Goal: Communication & Community: Answer question/provide support

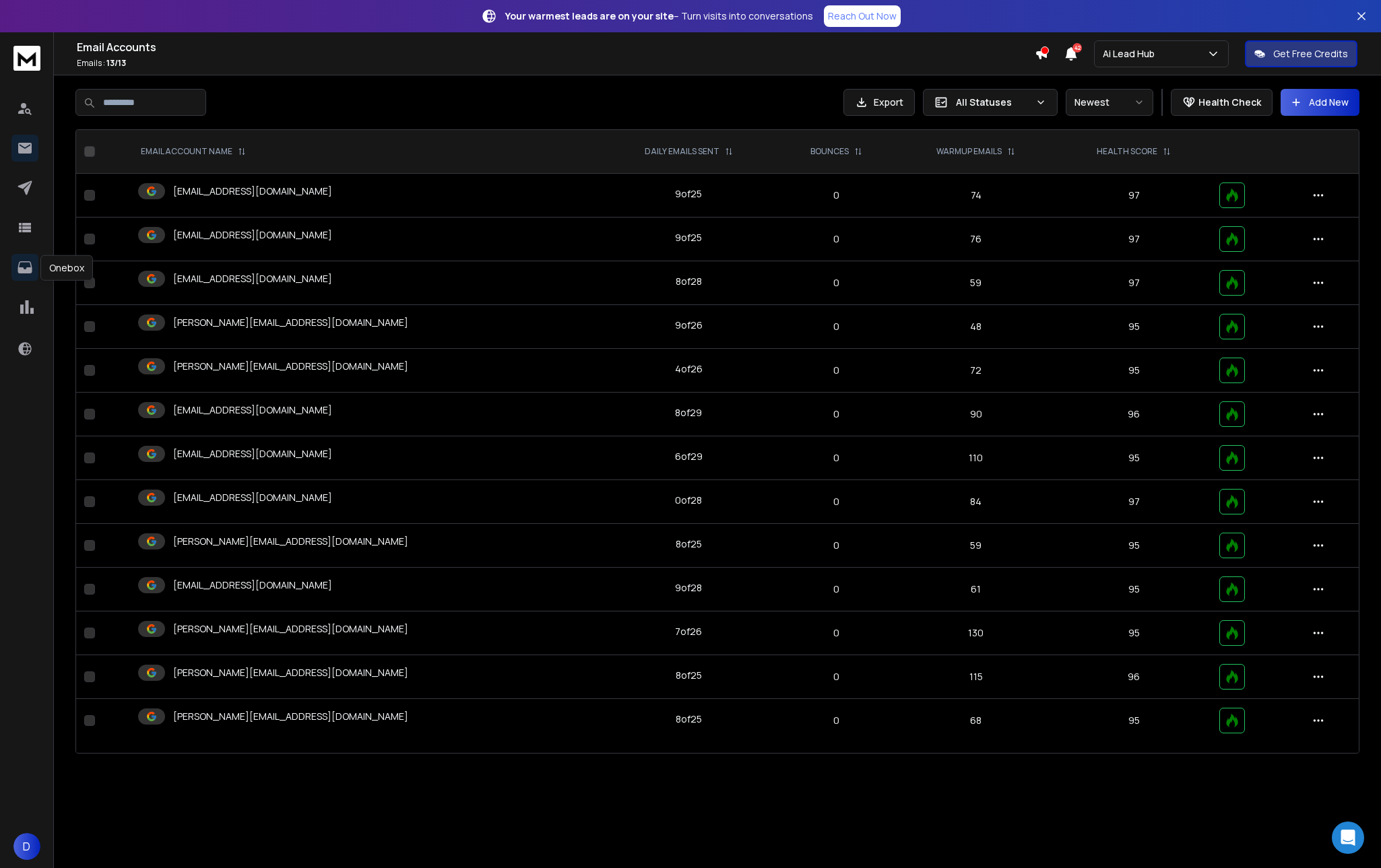
click at [31, 269] on icon at bounding box center [24, 267] width 16 height 16
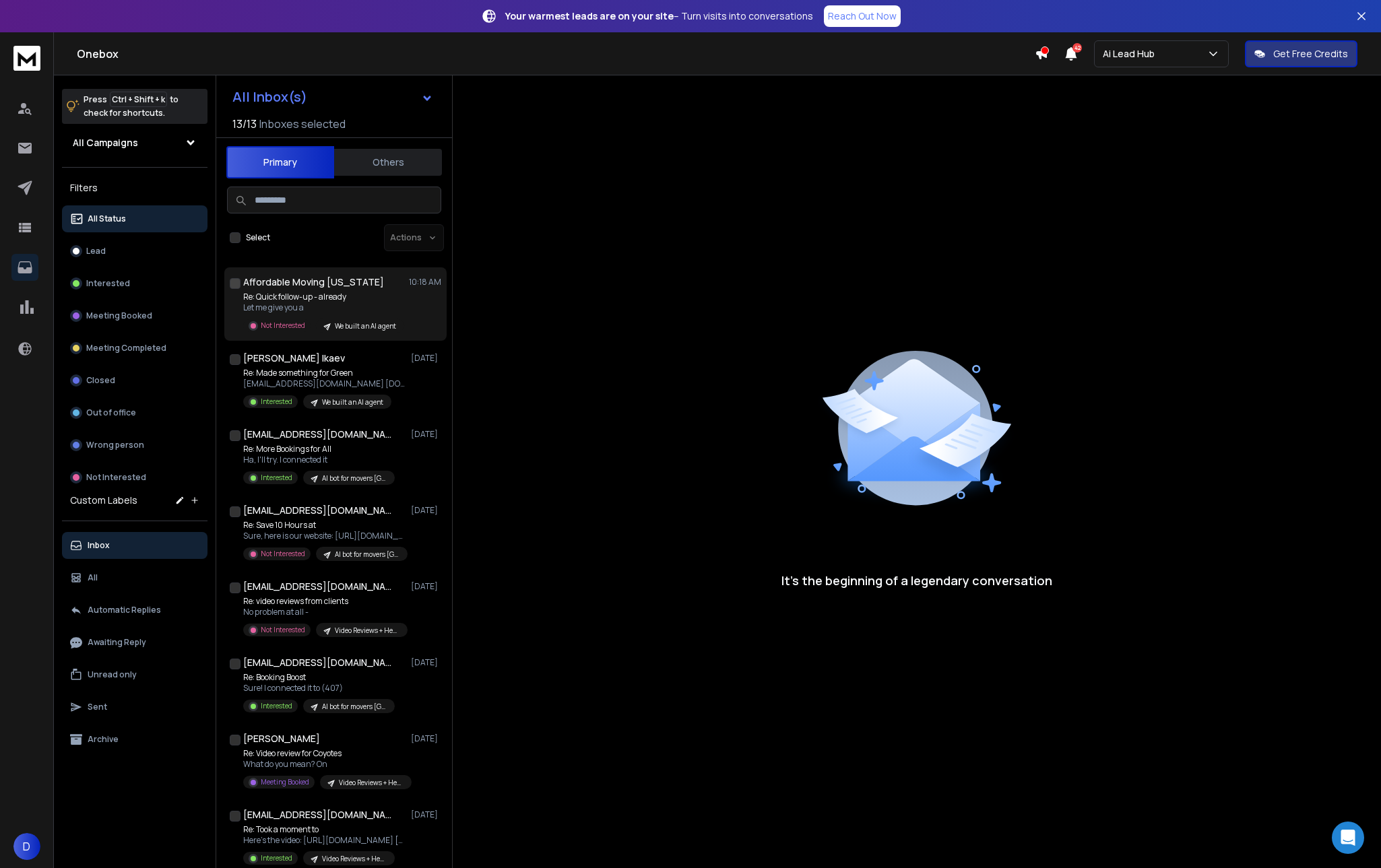
click at [356, 286] on div "Affordable Moving [US_STATE] 10:18 AM" at bounding box center [342, 282] width 198 height 14
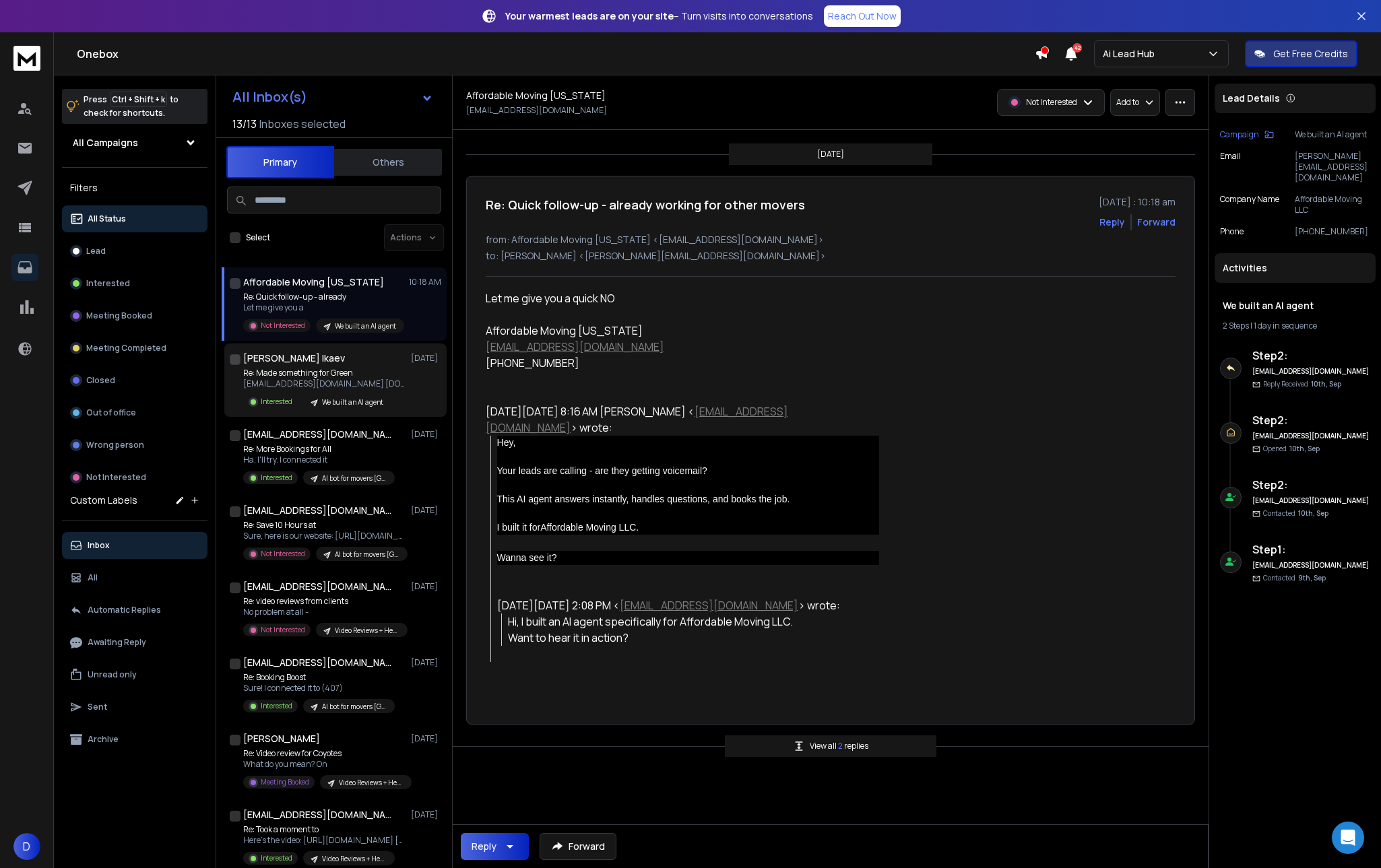
click at [359, 366] on div "[PERSON_NAME] Ikaev [DATE] Re: Made something for Green [EMAIL_ADDRESS][DOMAIN_…" at bounding box center [342, 380] width 198 height 57
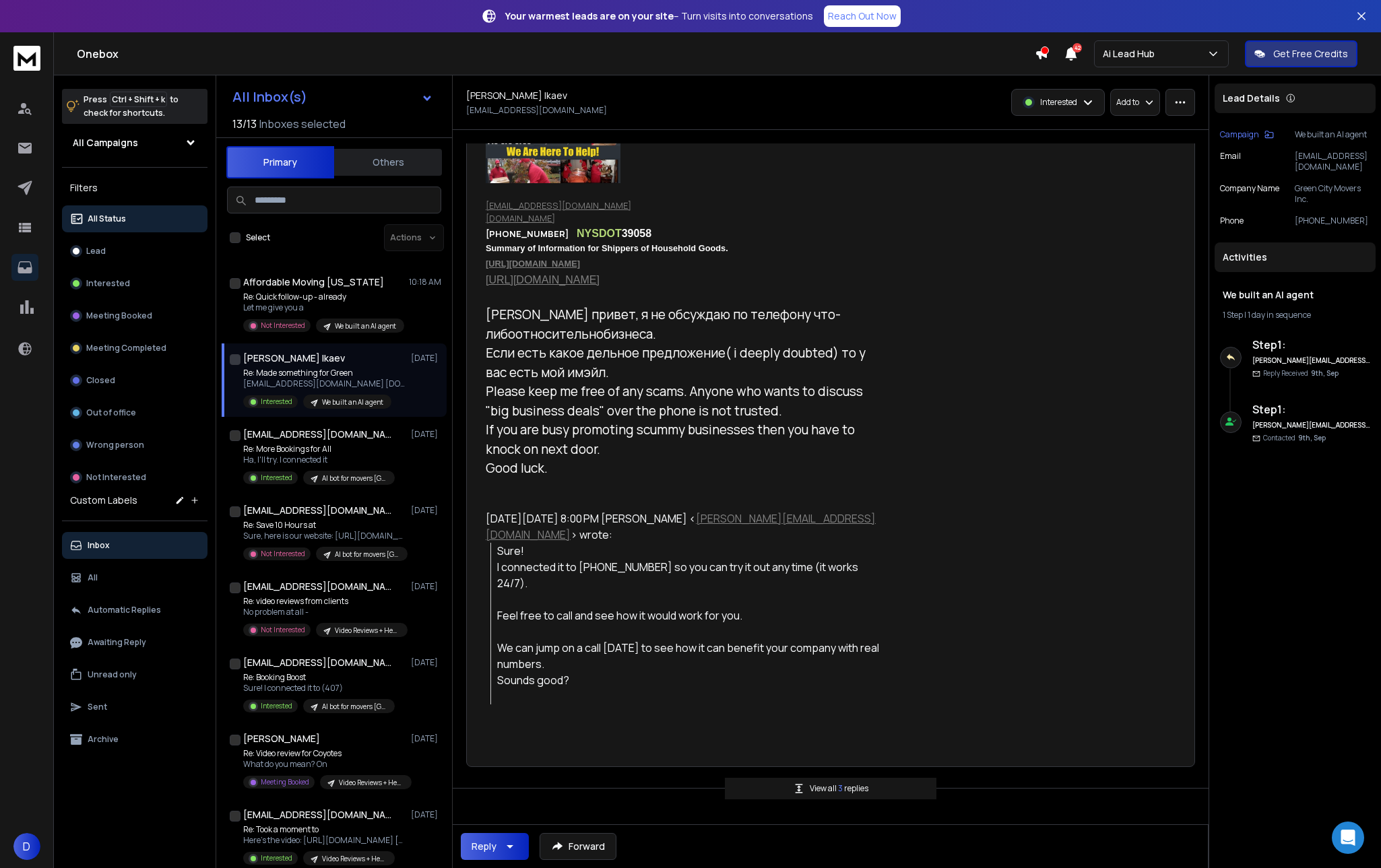
scroll to position [200, 0]
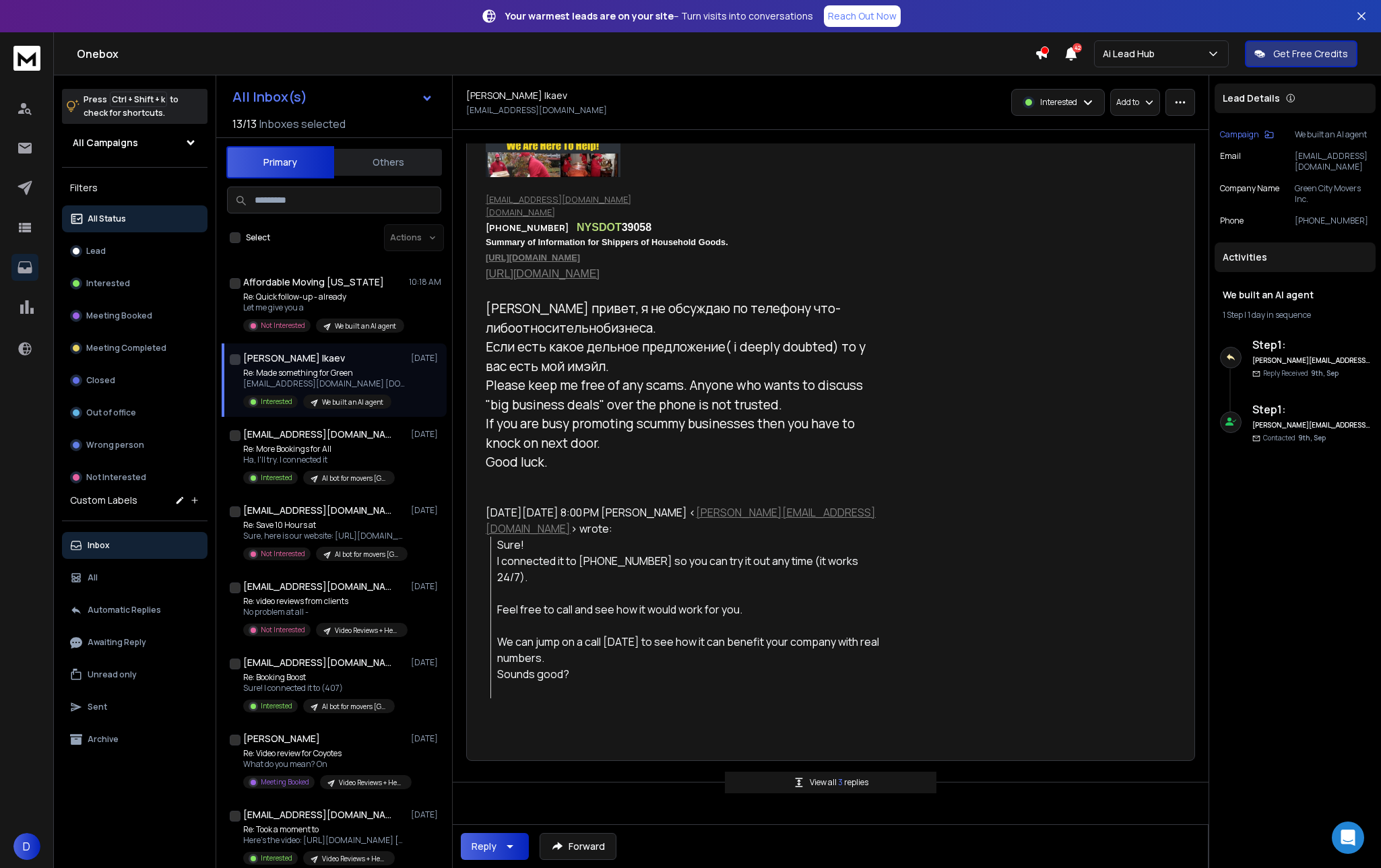
click at [836, 780] on p "View all 3 replies" at bounding box center [839, 783] width 58 height 11
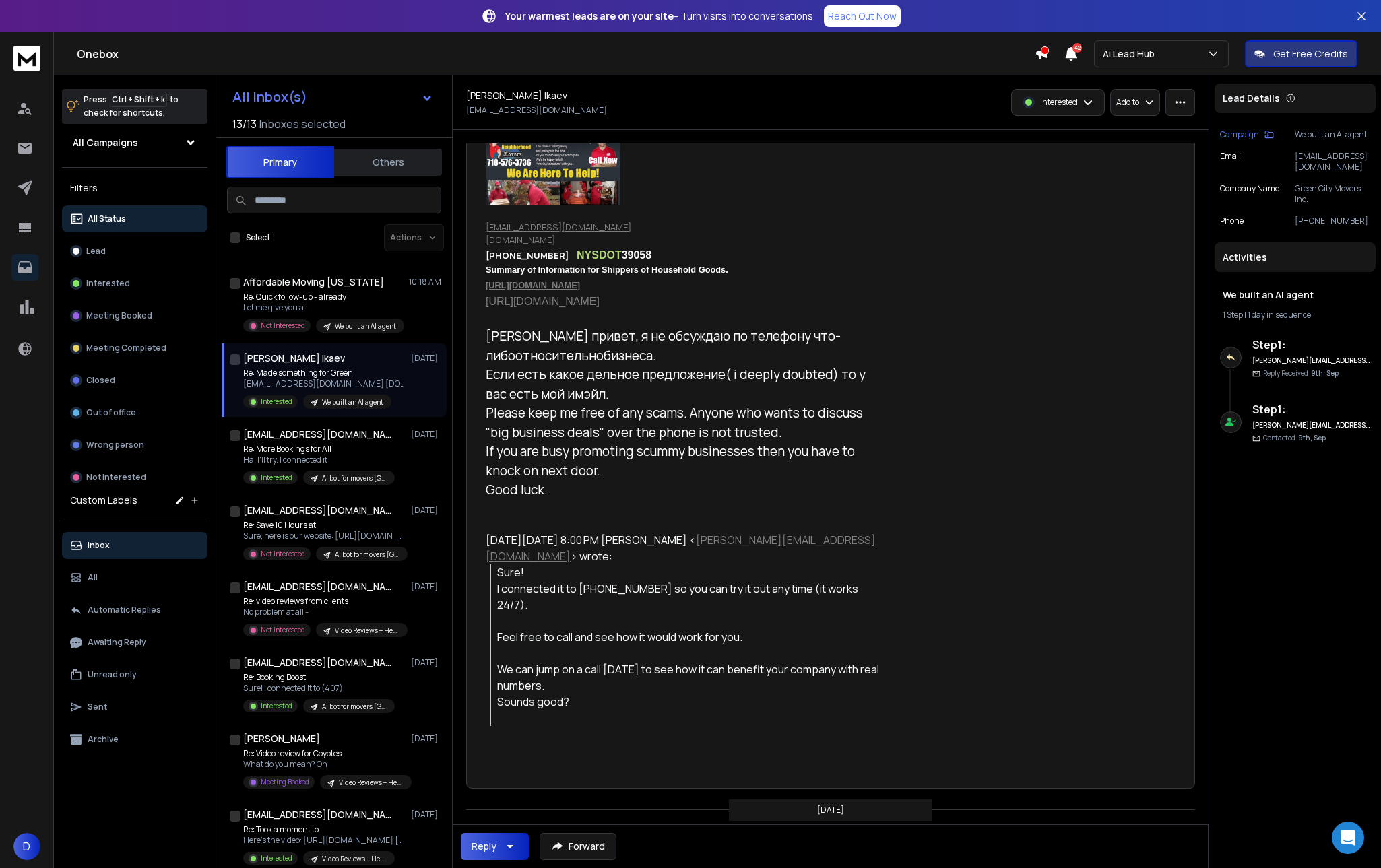
scroll to position [364, 0]
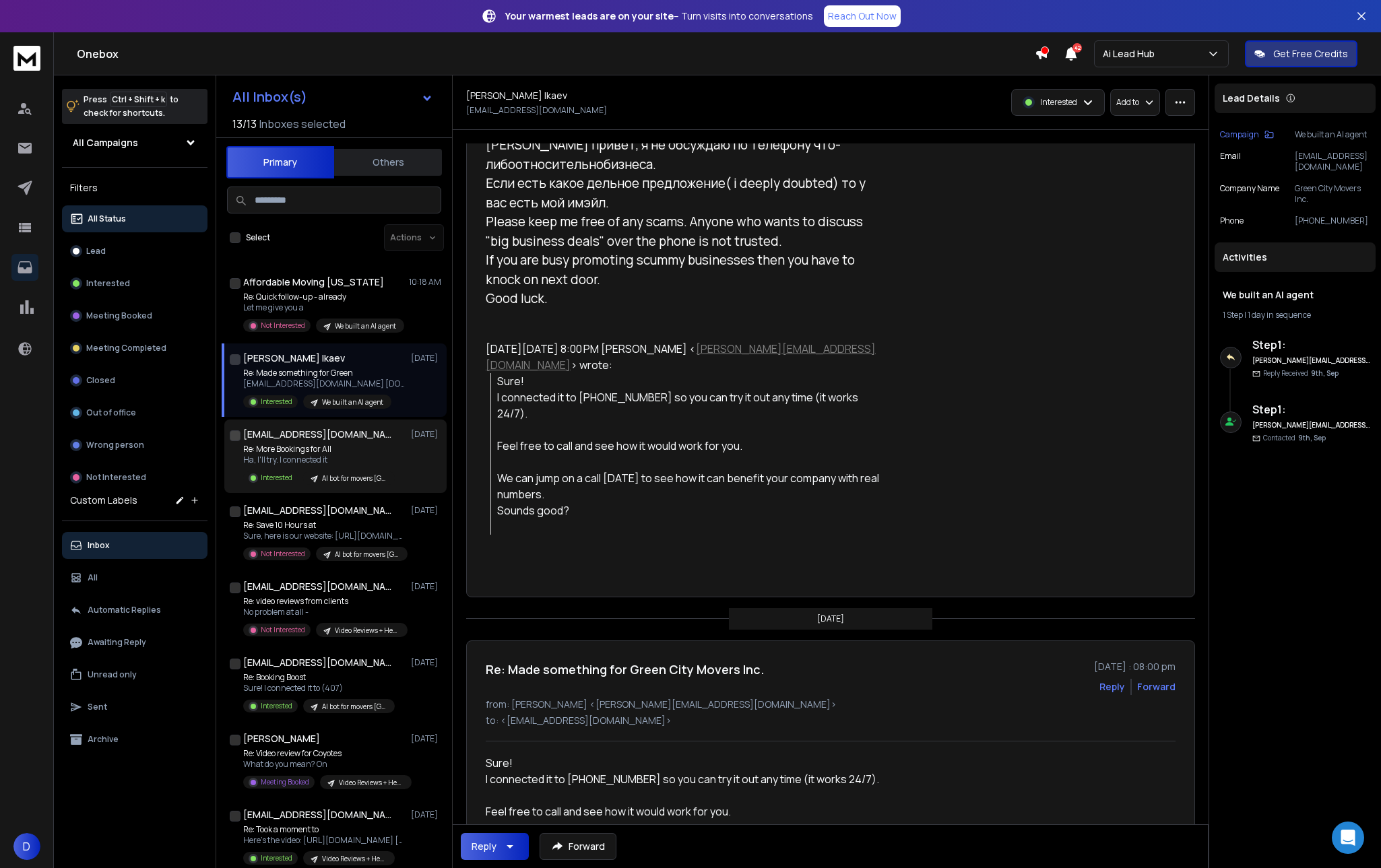
click at [307, 441] on div "[EMAIL_ADDRESS][DOMAIN_NAME] [DATE] Re: More Bookings for All Ha, I'll try. I c…" at bounding box center [342, 456] width 198 height 57
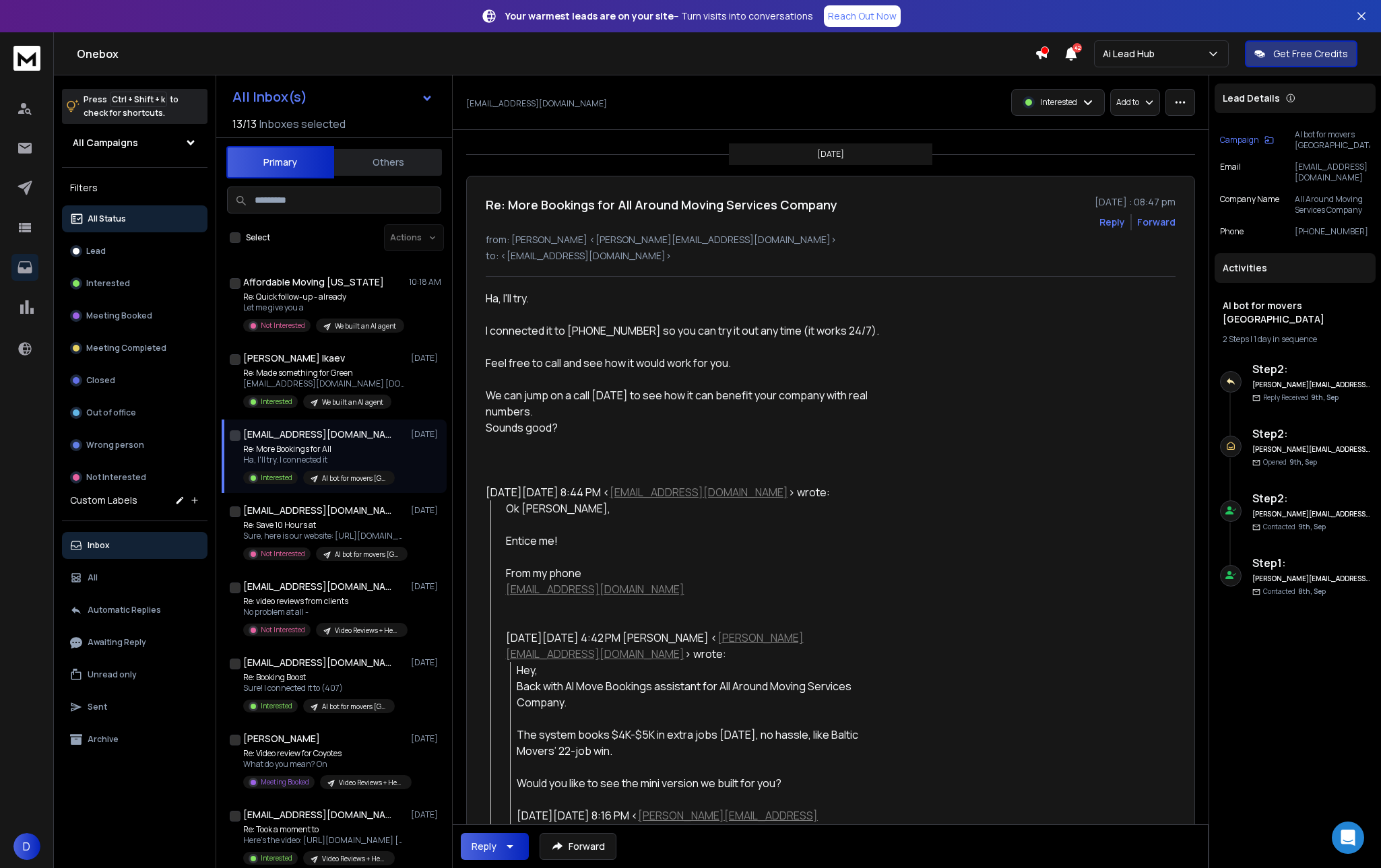
drag, startPoint x: 818, startPoint y: 313, endPoint x: 828, endPoint y: 366, distance: 53.9
click at [828, 366] on div "Ha, I'll try. I connected it to [PHONE_NUMBER] so you can try it out any time (…" at bounding box center [687, 748] width 404 height 915
click at [831, 373] on div at bounding box center [683, 378] width 394 height 16
click at [831, 363] on div "Feel free to call and see how it would work for you." at bounding box center [683, 362] width 394 height 16
click at [324, 592] on h1 "[EMAIL_ADDRESS][DOMAIN_NAME]" at bounding box center [317, 587] width 148 height 14
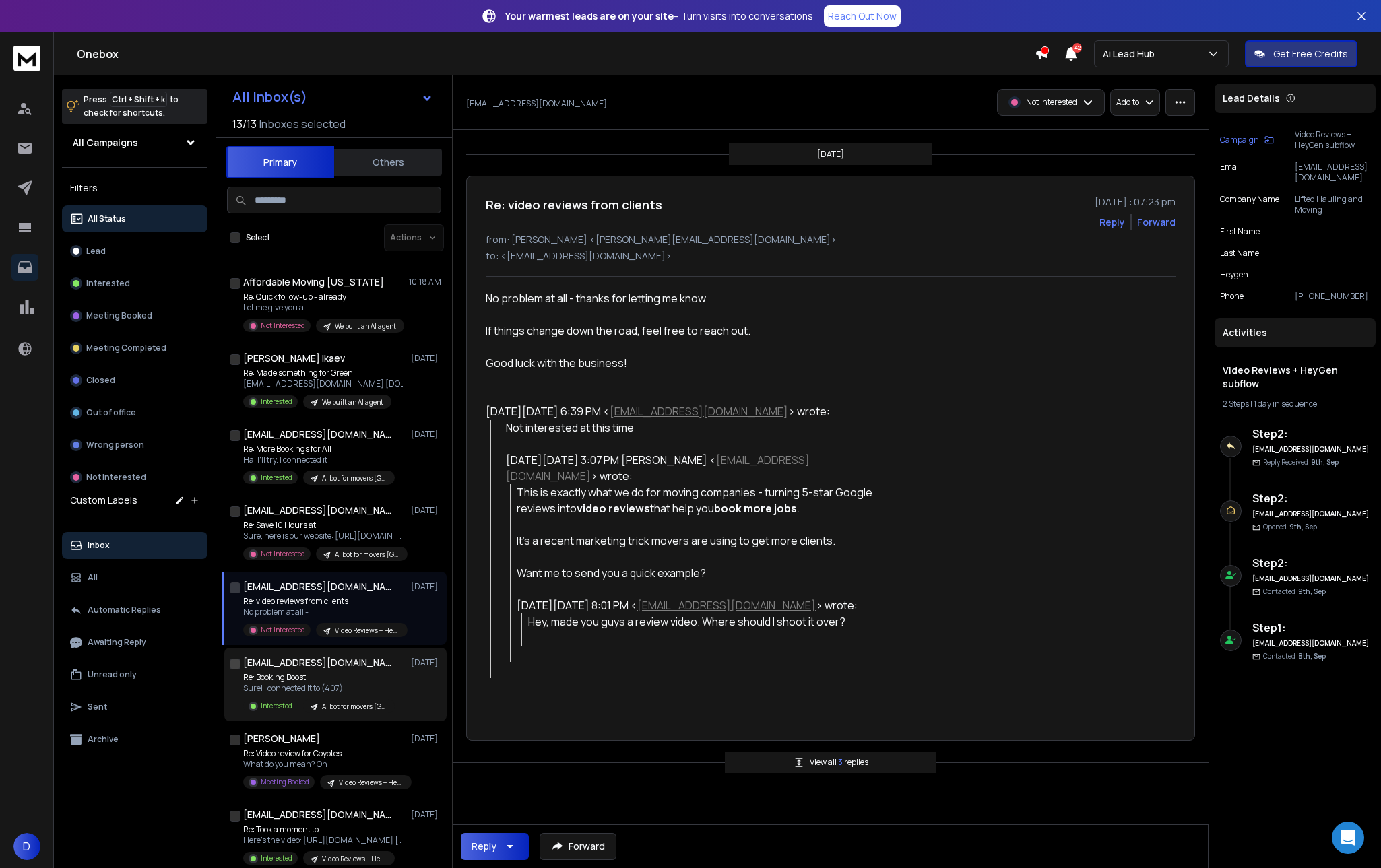
click at [314, 665] on h1 "[EMAIL_ADDRESS][DOMAIN_NAME]" at bounding box center [317, 662] width 148 height 14
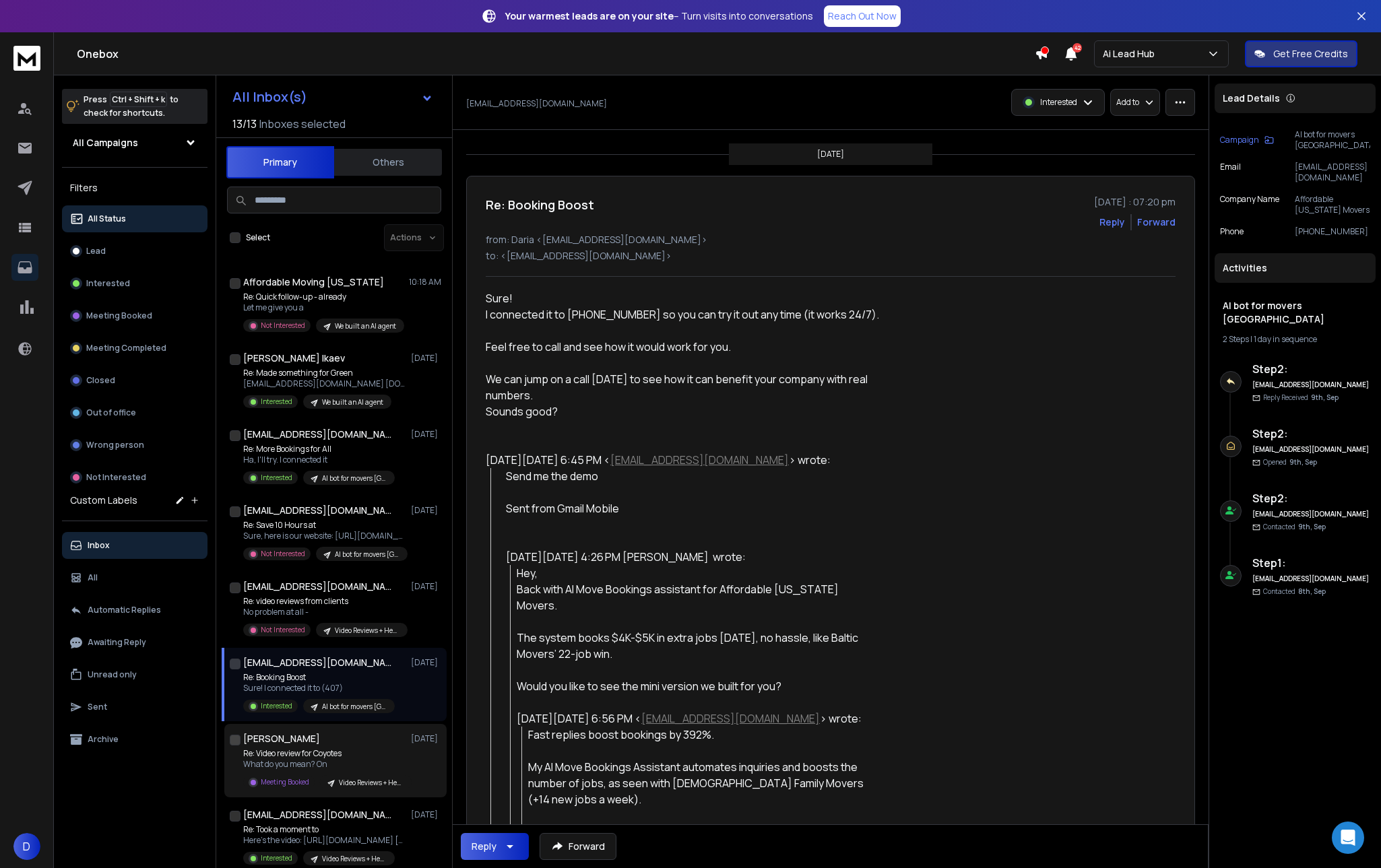
click at [339, 749] on p "Re: Video review for Coyotes" at bounding box center [323, 754] width 162 height 11
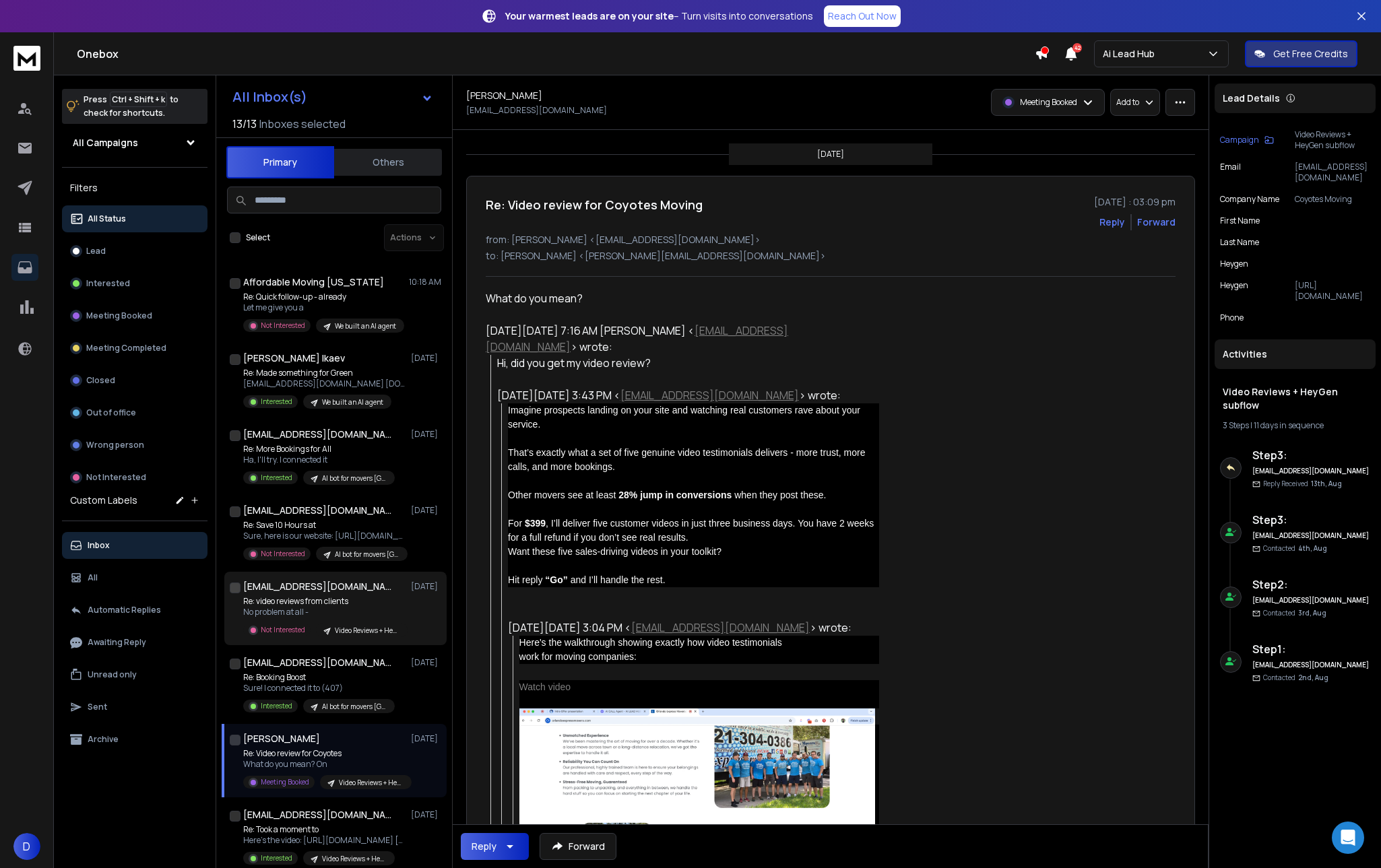
scroll to position [91, 0]
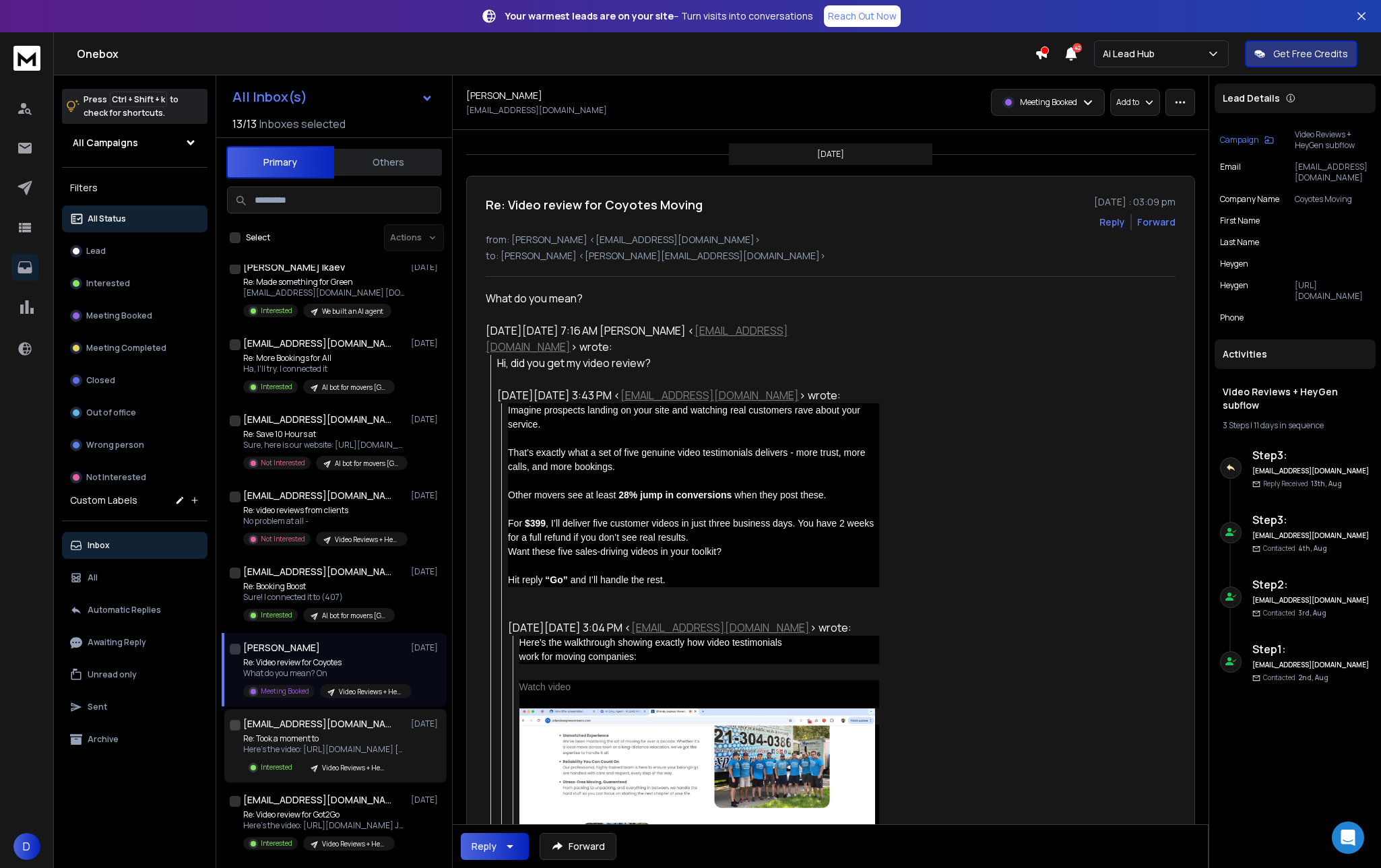
click at [299, 744] on p "Here's the video: [URL][DOMAIN_NAME] [[URL][DOMAIN_NAME]] Just making sure" at bounding box center [323, 750] width 162 height 11
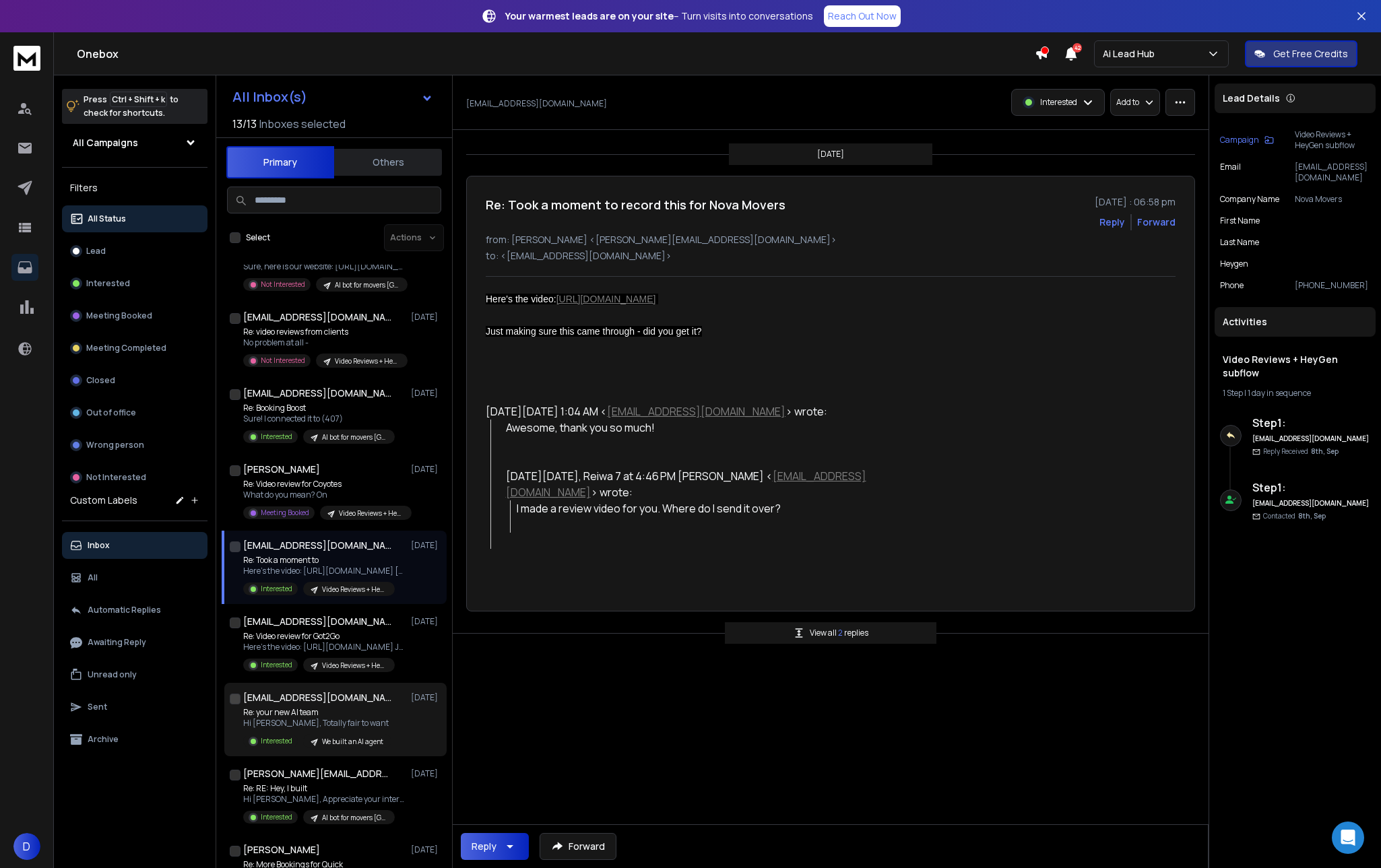
scroll to position [272, 0]
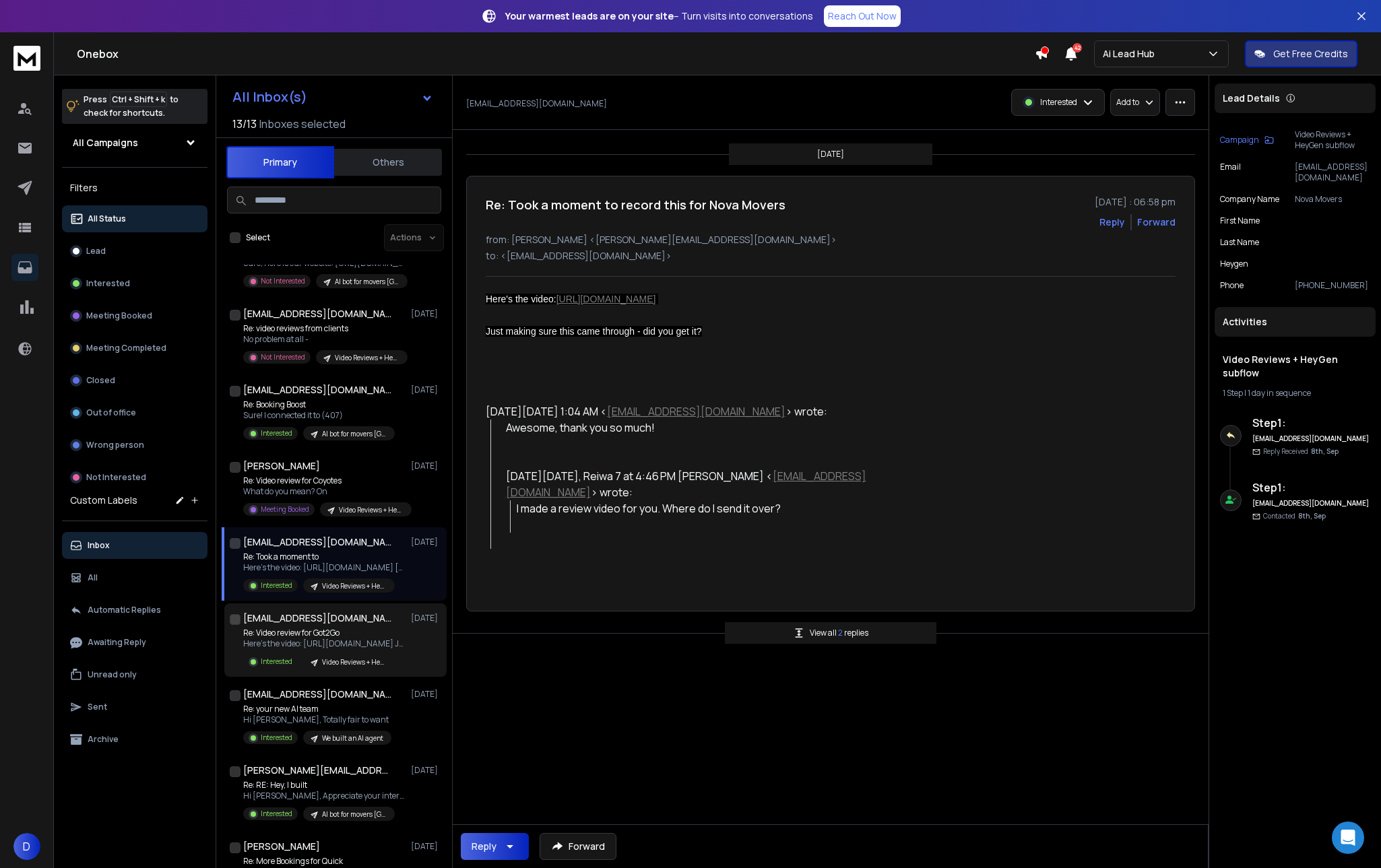
click at [288, 631] on p "Re: Video review for Got2Go" at bounding box center [323, 633] width 162 height 11
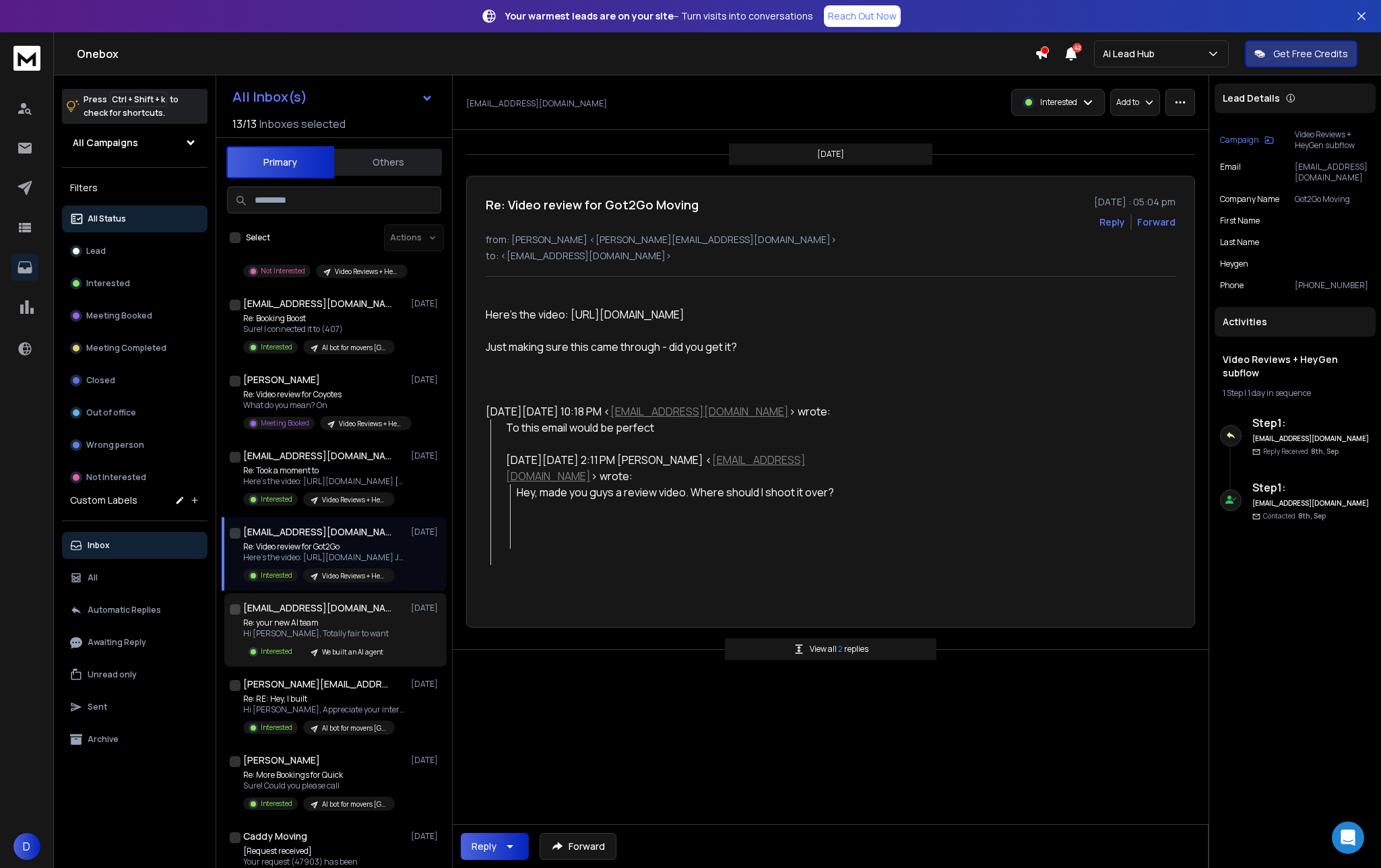
scroll to position [364, 0]
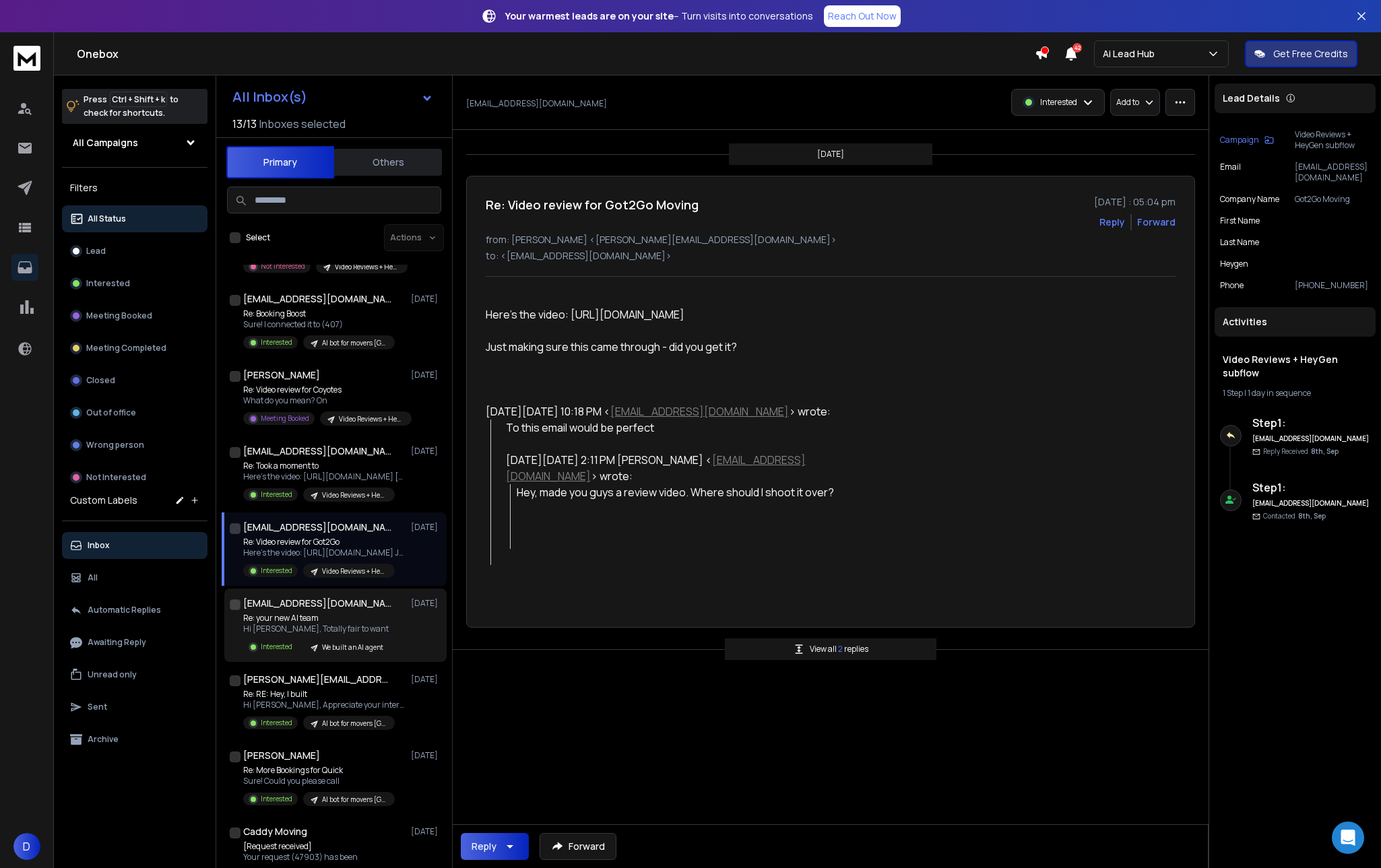
click at [290, 620] on p "Re: your new AI team" at bounding box center [317, 618] width 148 height 11
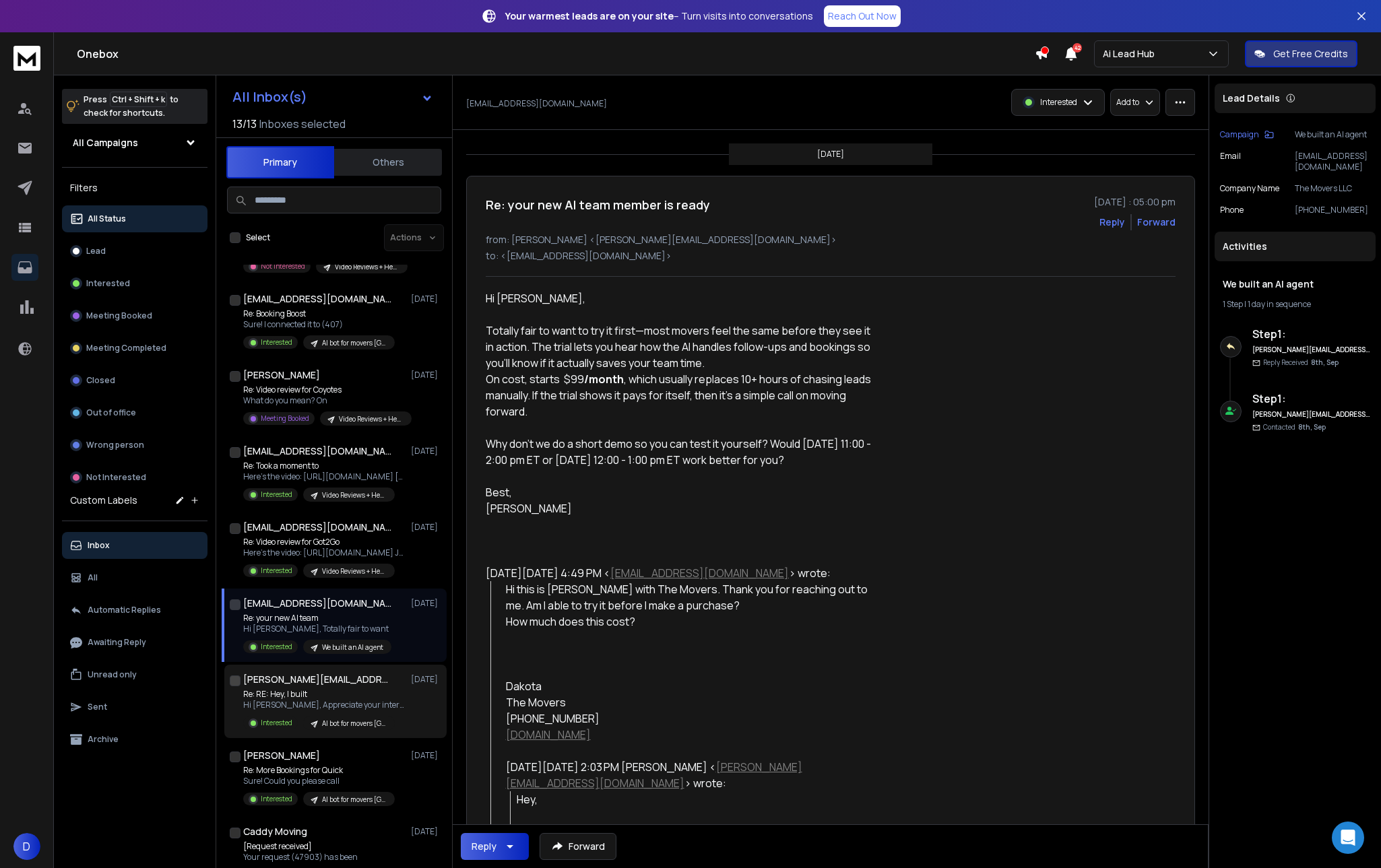
click at [379, 696] on p "Re: RE: Hey, I built" at bounding box center [323, 694] width 162 height 11
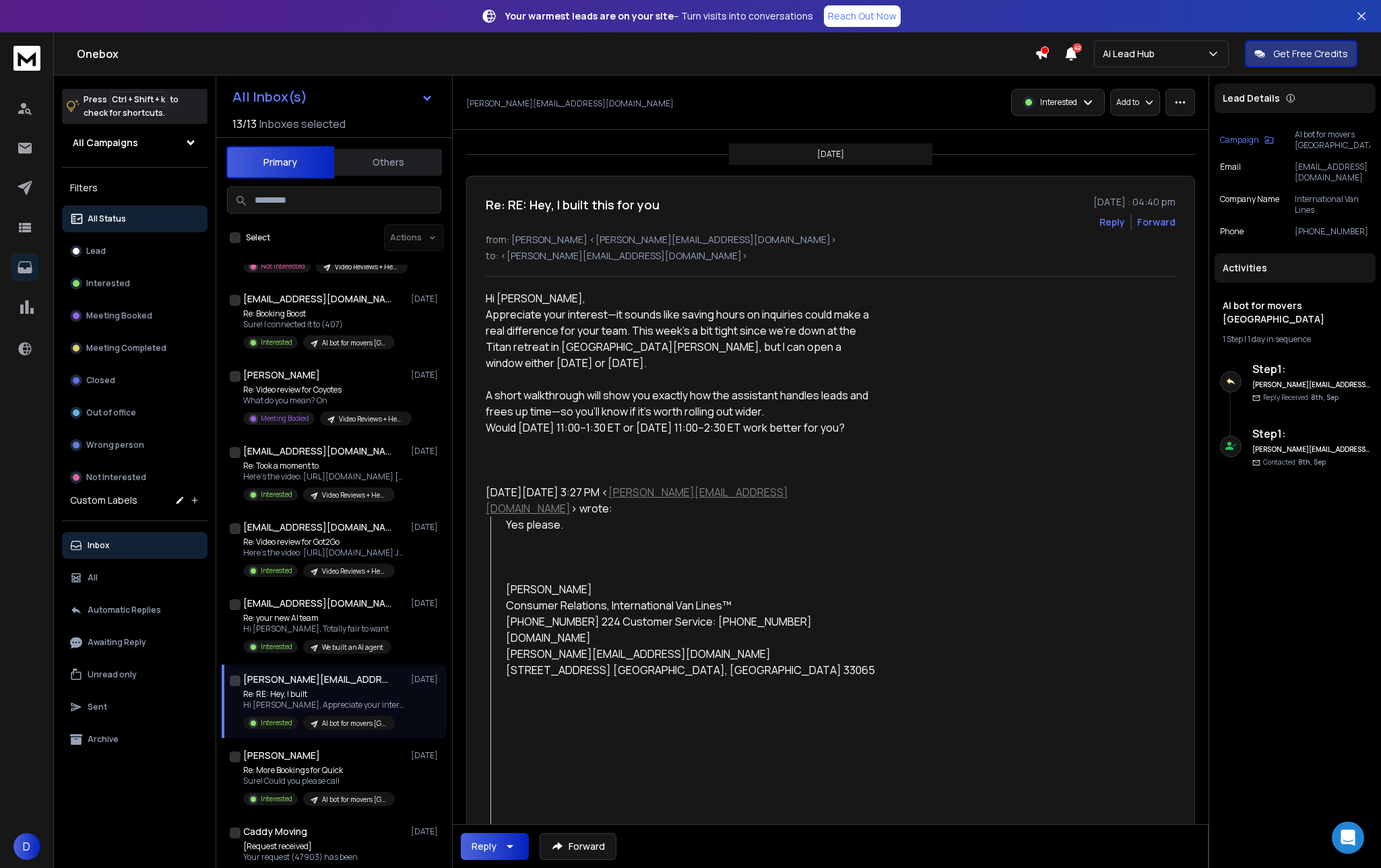
drag, startPoint x: 893, startPoint y: 320, endPoint x: 893, endPoint y: 336, distance: 16.0
click at [893, 336] on div "Re: RE: Hey, I built this for you [DATE] : 04:40 pm Reply Forward from: [PERSON…" at bounding box center [831, 757] width 689 height 1124
drag, startPoint x: 751, startPoint y: 344, endPoint x: 760, endPoint y: 369, distance: 26.6
click at [760, 367] on div "Appreciate your interest—it sounds like saving hours on inquiries could make a …" at bounding box center [683, 338] width 394 height 65
click at [760, 369] on div "Appreciate your interest—it sounds like saving hours on inquiries could make a …" at bounding box center [683, 338] width 394 height 65
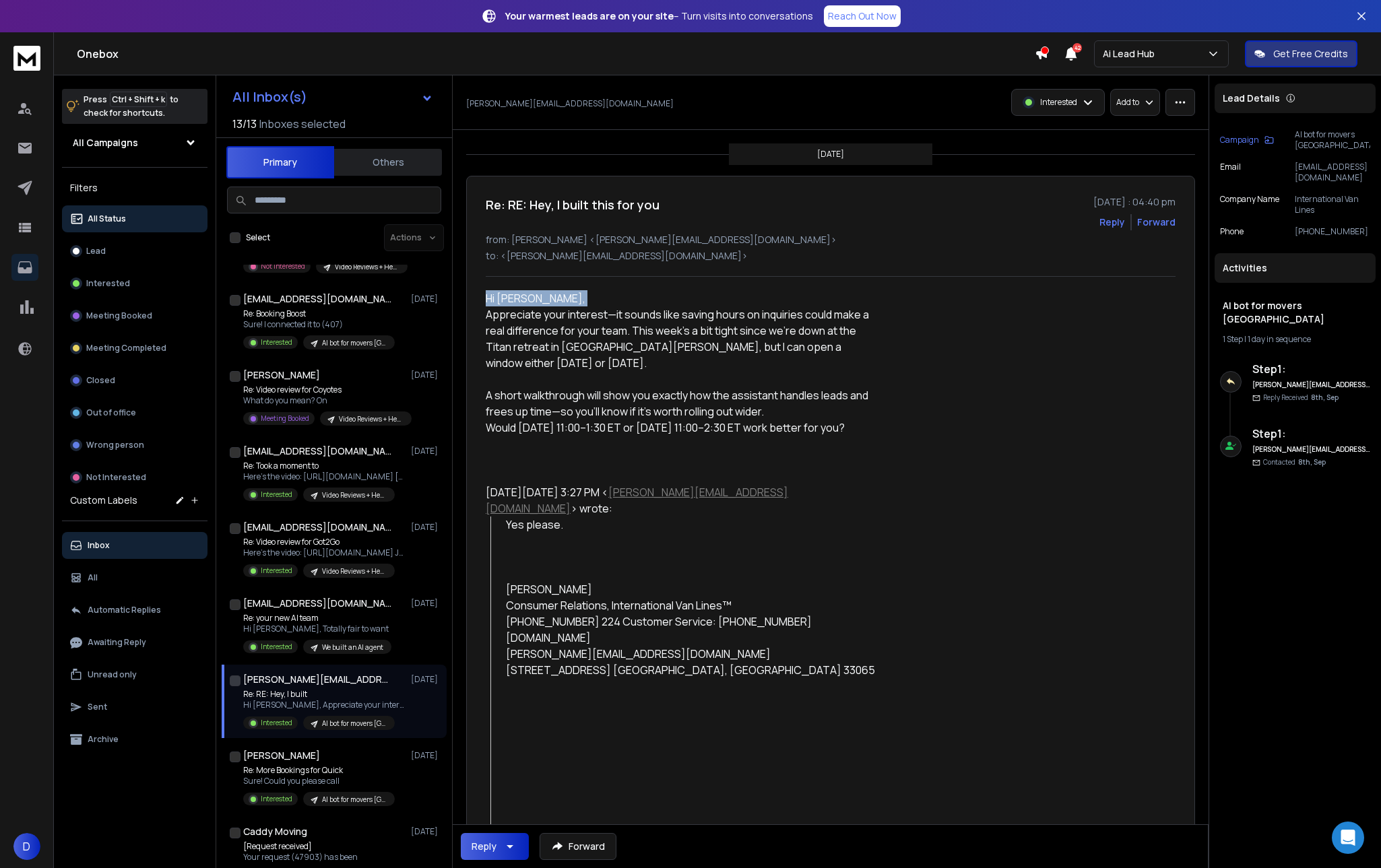
drag, startPoint x: 888, startPoint y: 426, endPoint x: 487, endPoint y: 323, distance: 414.0
click at [487, 323] on div "Re: RE: Hey, I built this for you [DATE] : 04:40 pm Reply Forward from: [PERSON…" at bounding box center [831, 757] width 689 height 1124
click at [484, 316] on div "Re: RE: Hey, I built this for you [DATE] : 04:40 pm Reply Forward from: [PERSON…" at bounding box center [830, 757] width 729 height 1162
drag, startPoint x: 486, startPoint y: 314, endPoint x: 879, endPoint y: 424, distance: 408.1
click at [879, 424] on div "Hi [PERSON_NAME], Appreciate your interest—it sounds like saving hours on inqui…" at bounding box center [687, 805] width 404 height 1029
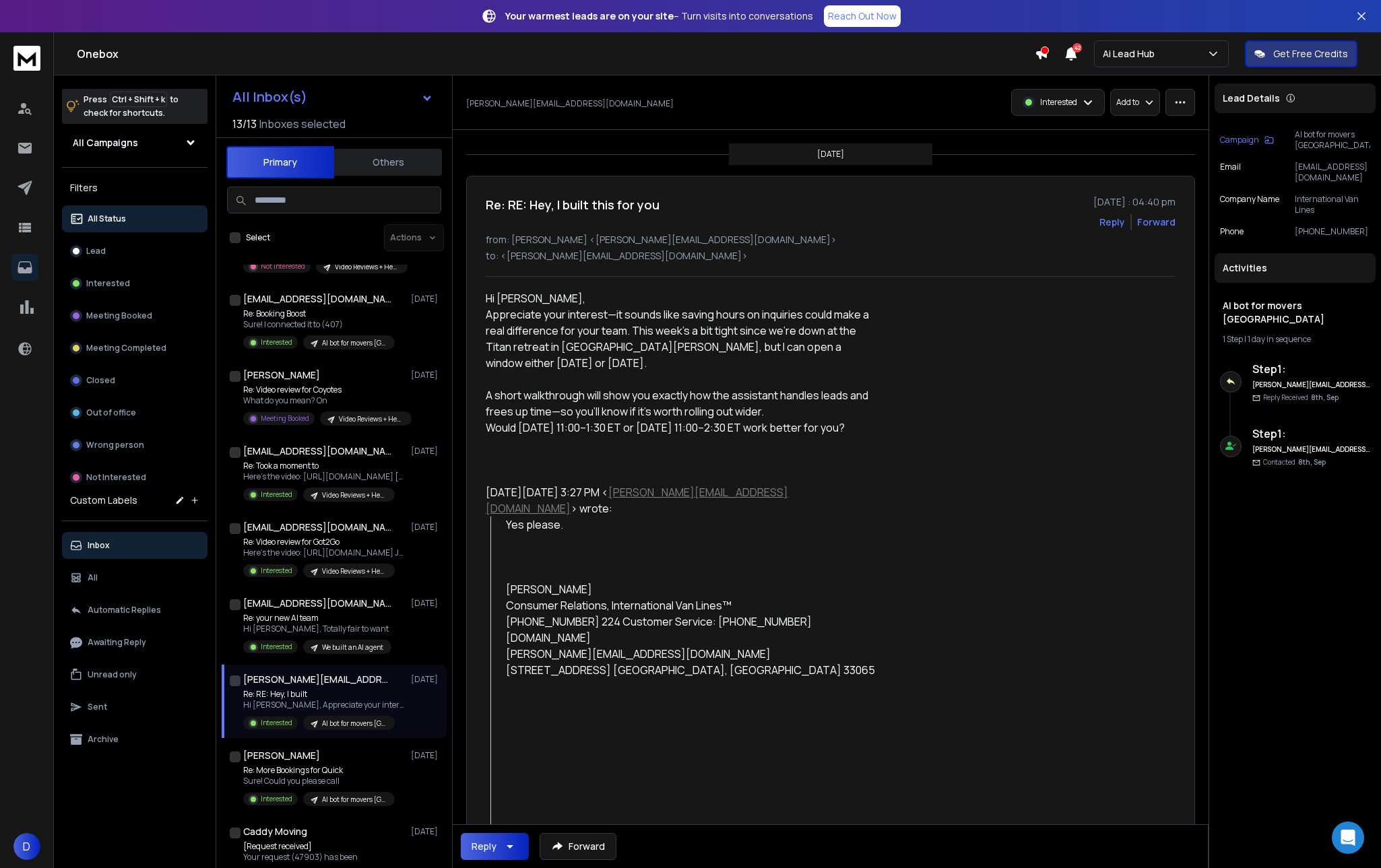
copy div "Appreciate your interest—it sounds like saving hours on inquiries could make a …"
click at [1009, 360] on div "Re: RE: Hey, I built this for you [DATE] : 04:40 pm Reply Forward from: [PERSON…" at bounding box center [831, 757] width 689 height 1124
click at [354, 400] on p "What do you mean? On" at bounding box center [323, 401] width 162 height 11
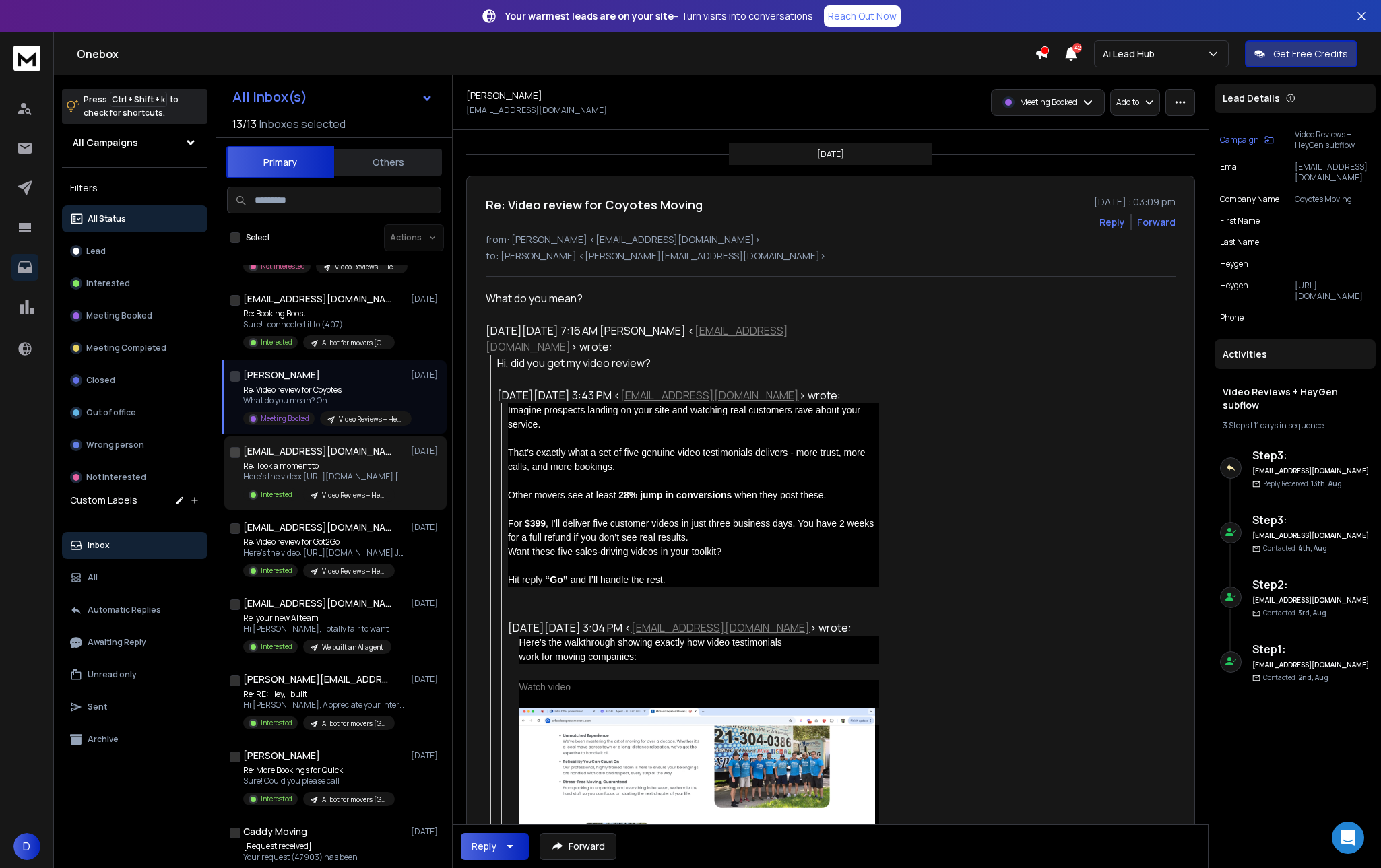
click at [361, 463] on p "Re: Took a moment to" at bounding box center [323, 466] width 162 height 11
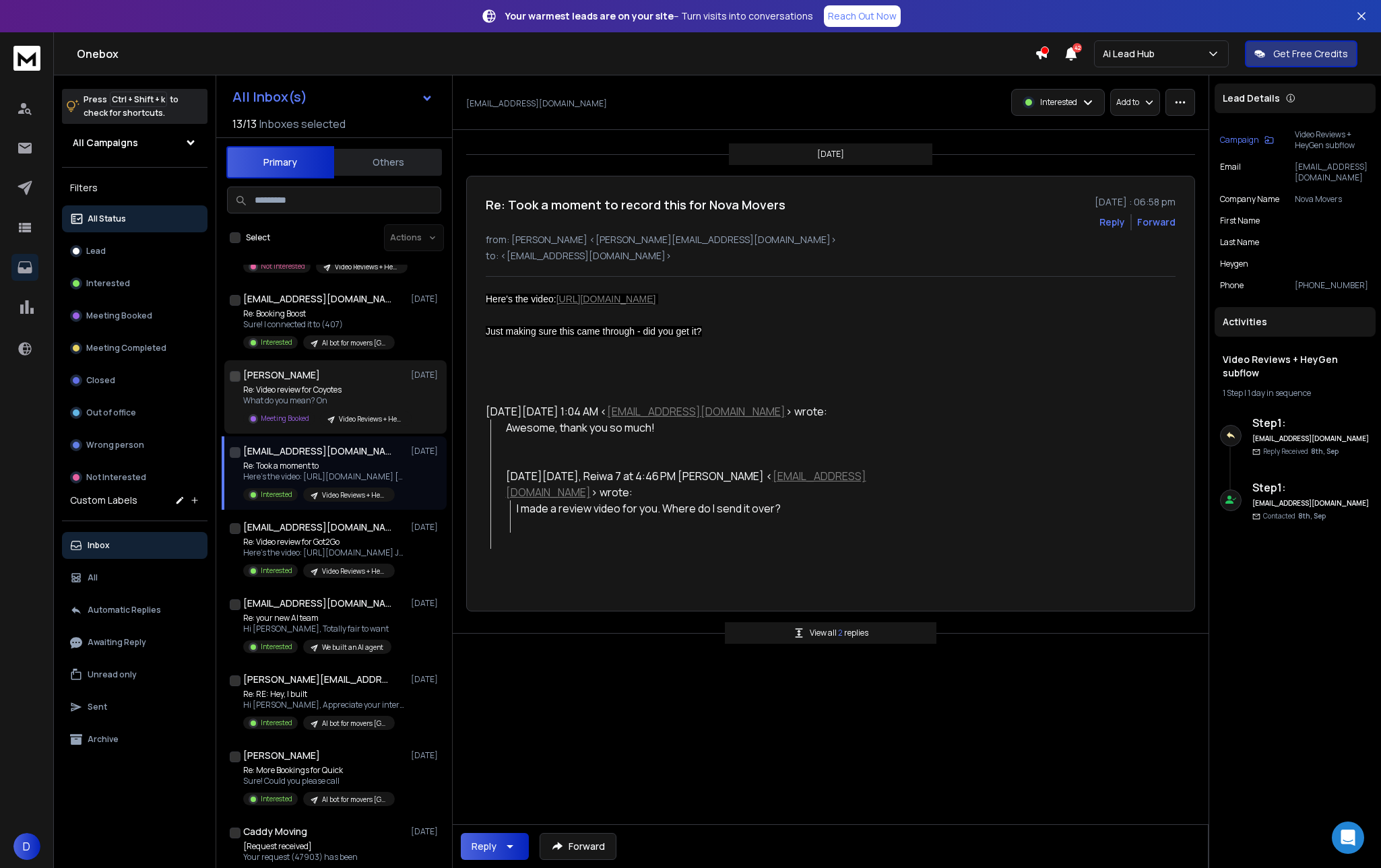
click at [331, 393] on p "Re: Video review for Coyotes" at bounding box center [323, 390] width 162 height 11
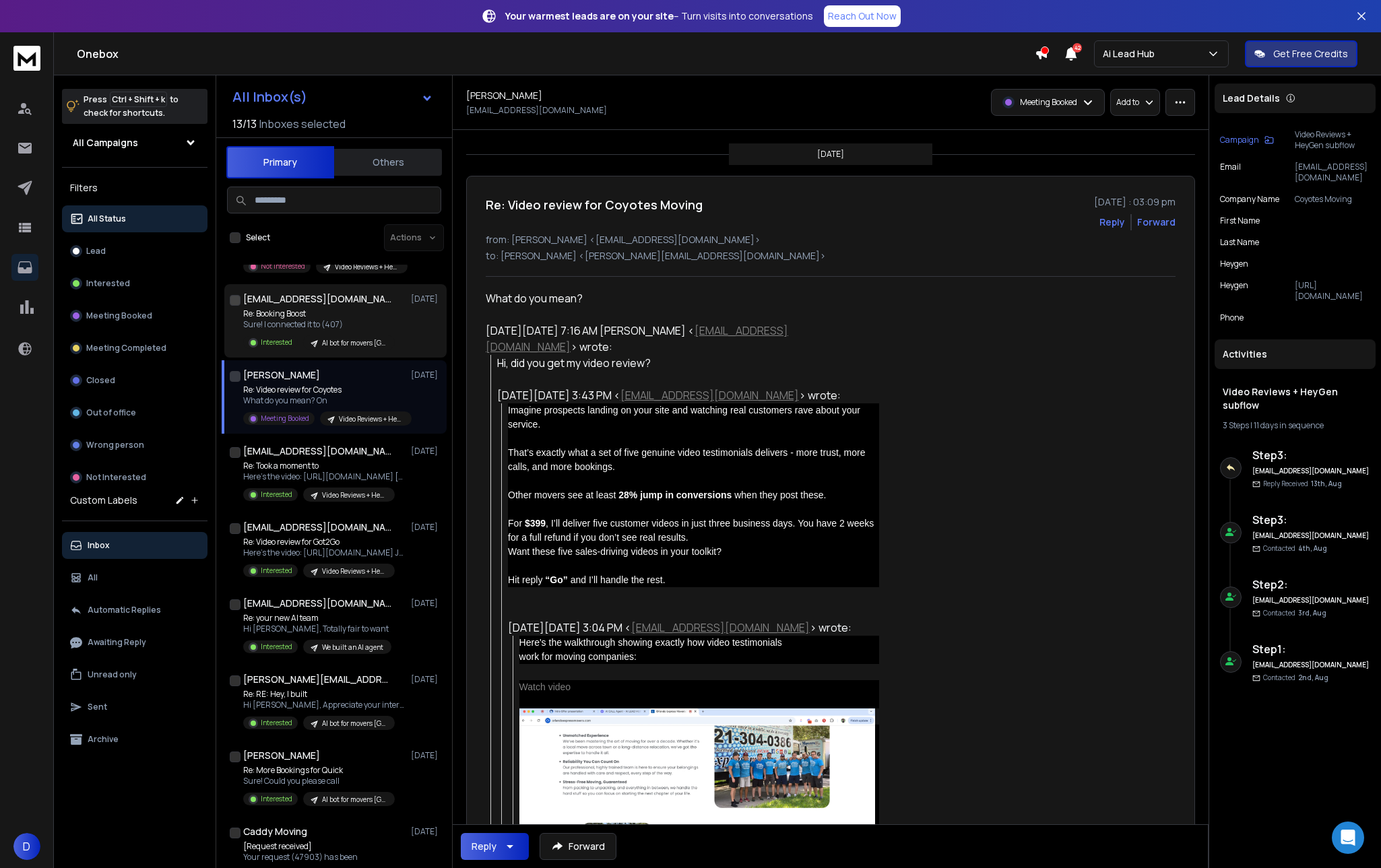
click at [341, 305] on h1 "[EMAIL_ADDRESS][DOMAIN_NAME]" at bounding box center [317, 299] width 148 height 14
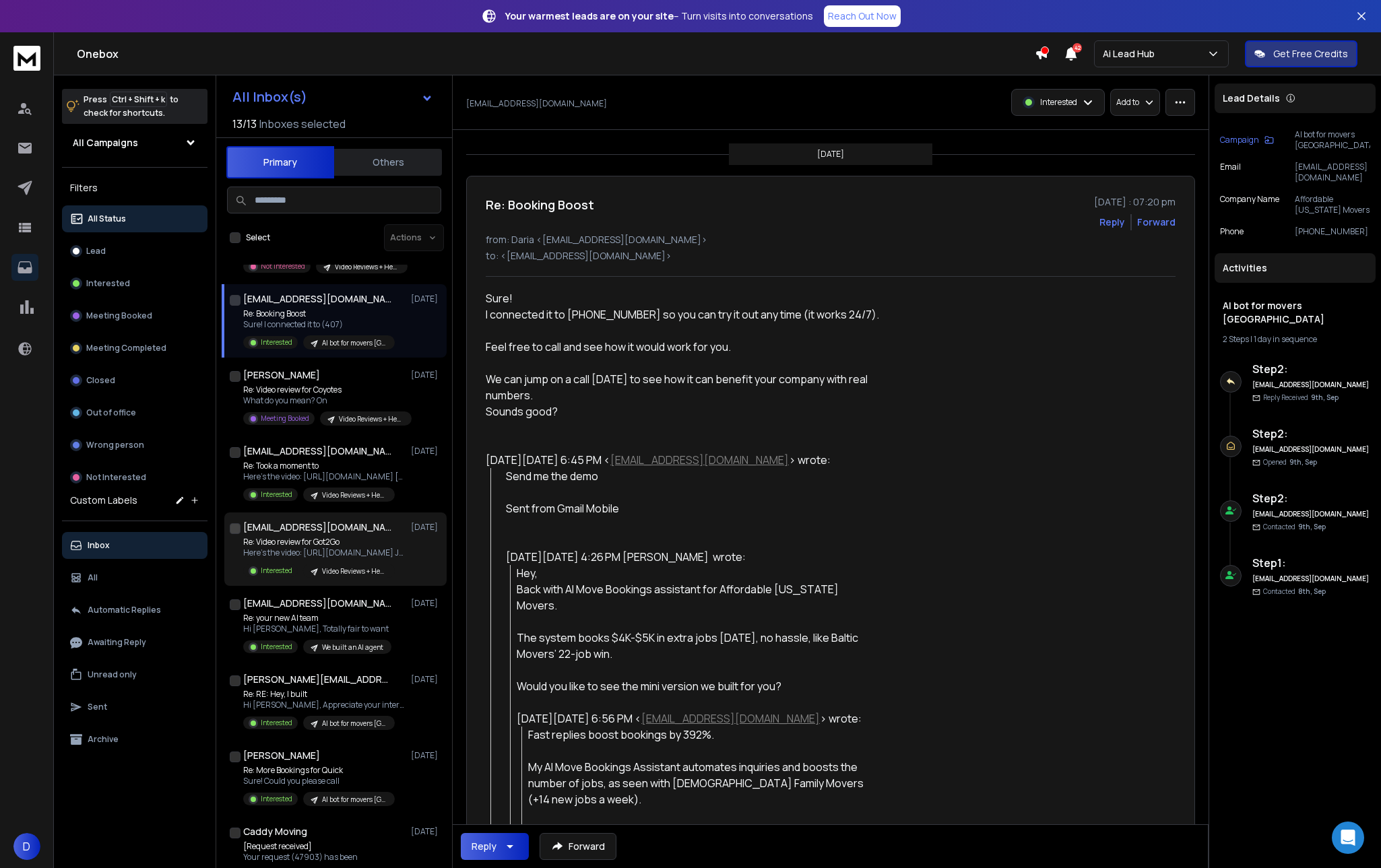
click at [315, 524] on h1 "[EMAIL_ADDRESS][DOMAIN_NAME]" at bounding box center [317, 528] width 148 height 14
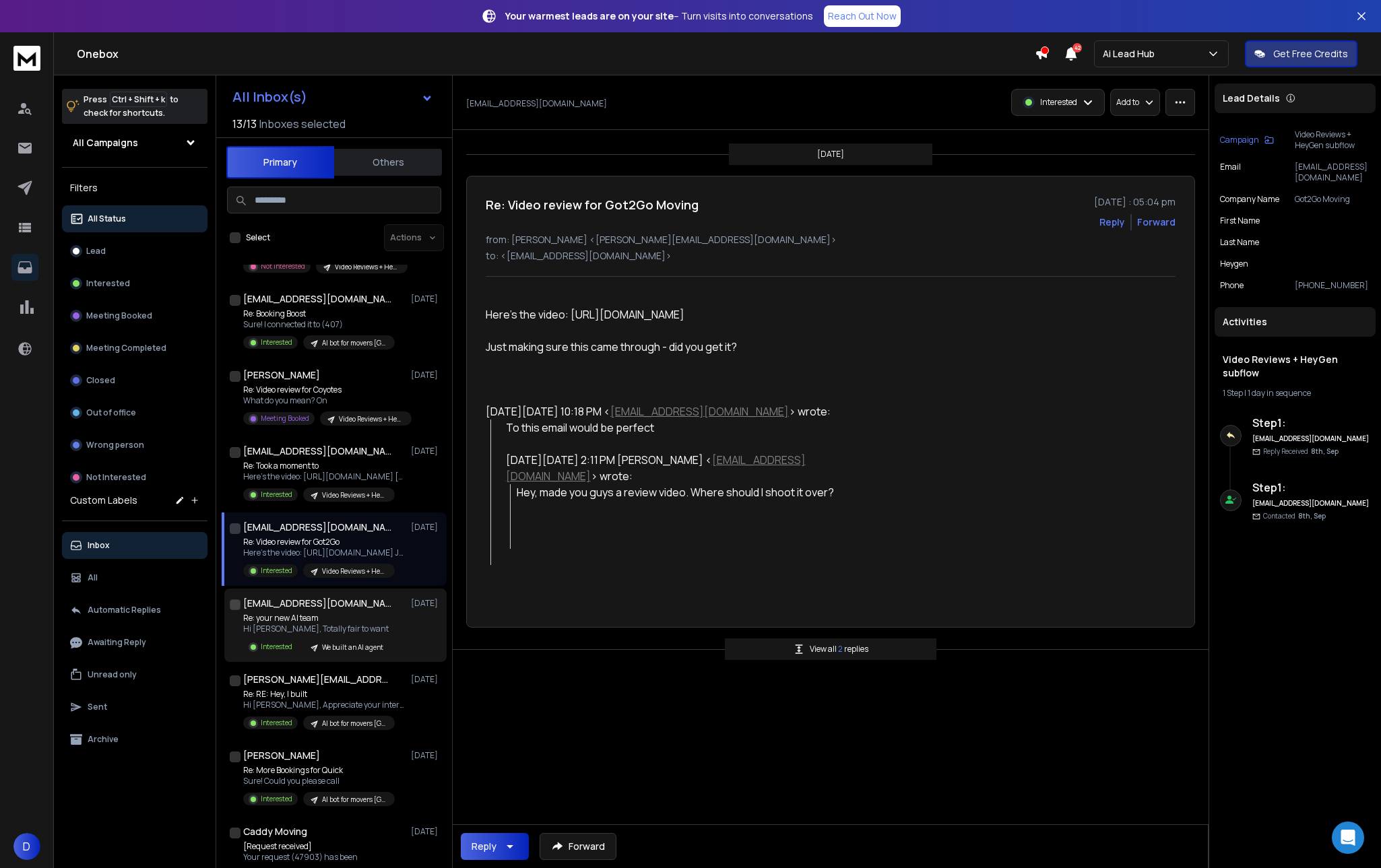
click at [345, 619] on p "Re: your new AI team" at bounding box center [317, 618] width 148 height 11
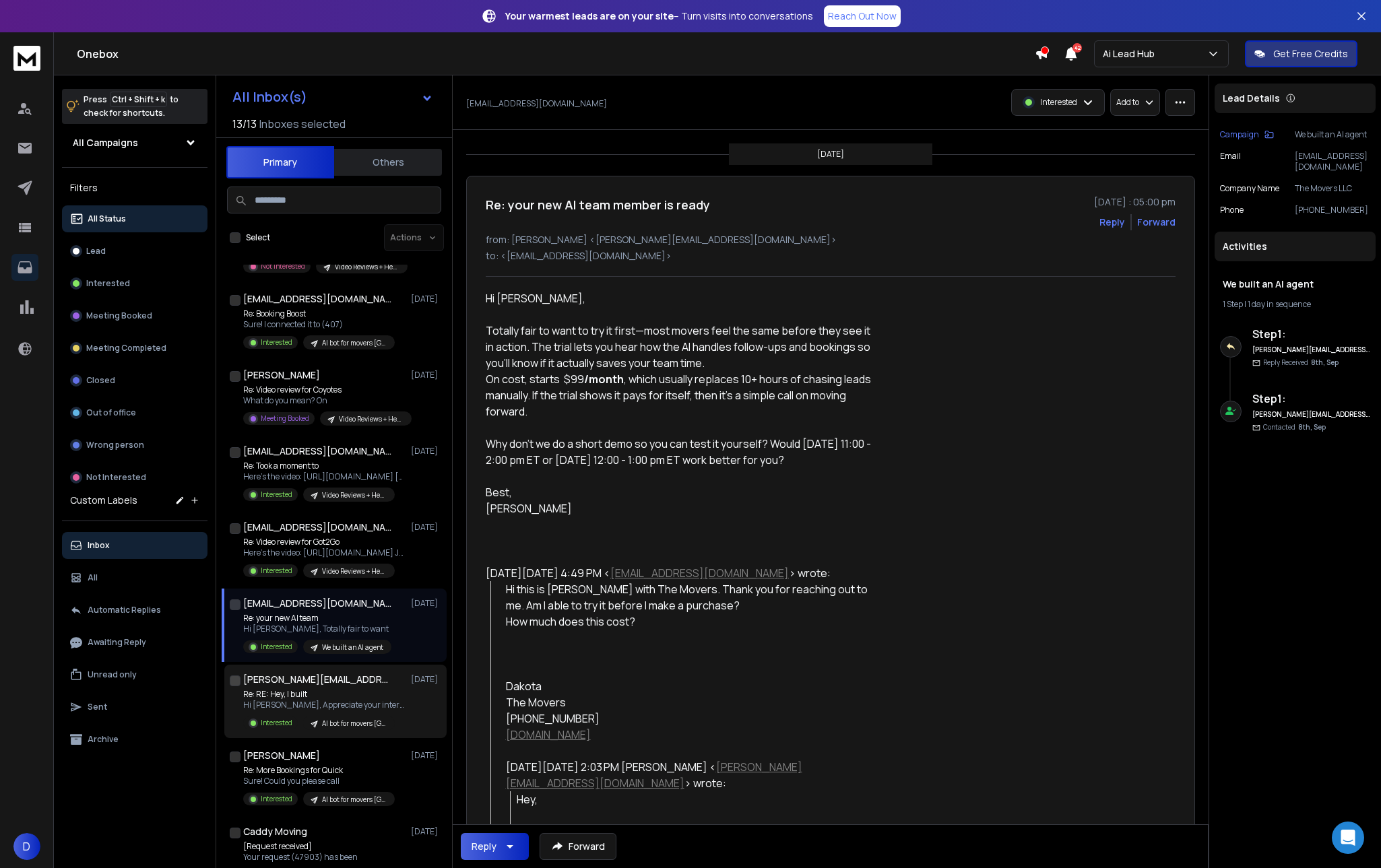
click at [333, 683] on h1 "[PERSON_NAME][EMAIL_ADDRESS][DOMAIN_NAME]" at bounding box center [317, 680] width 148 height 14
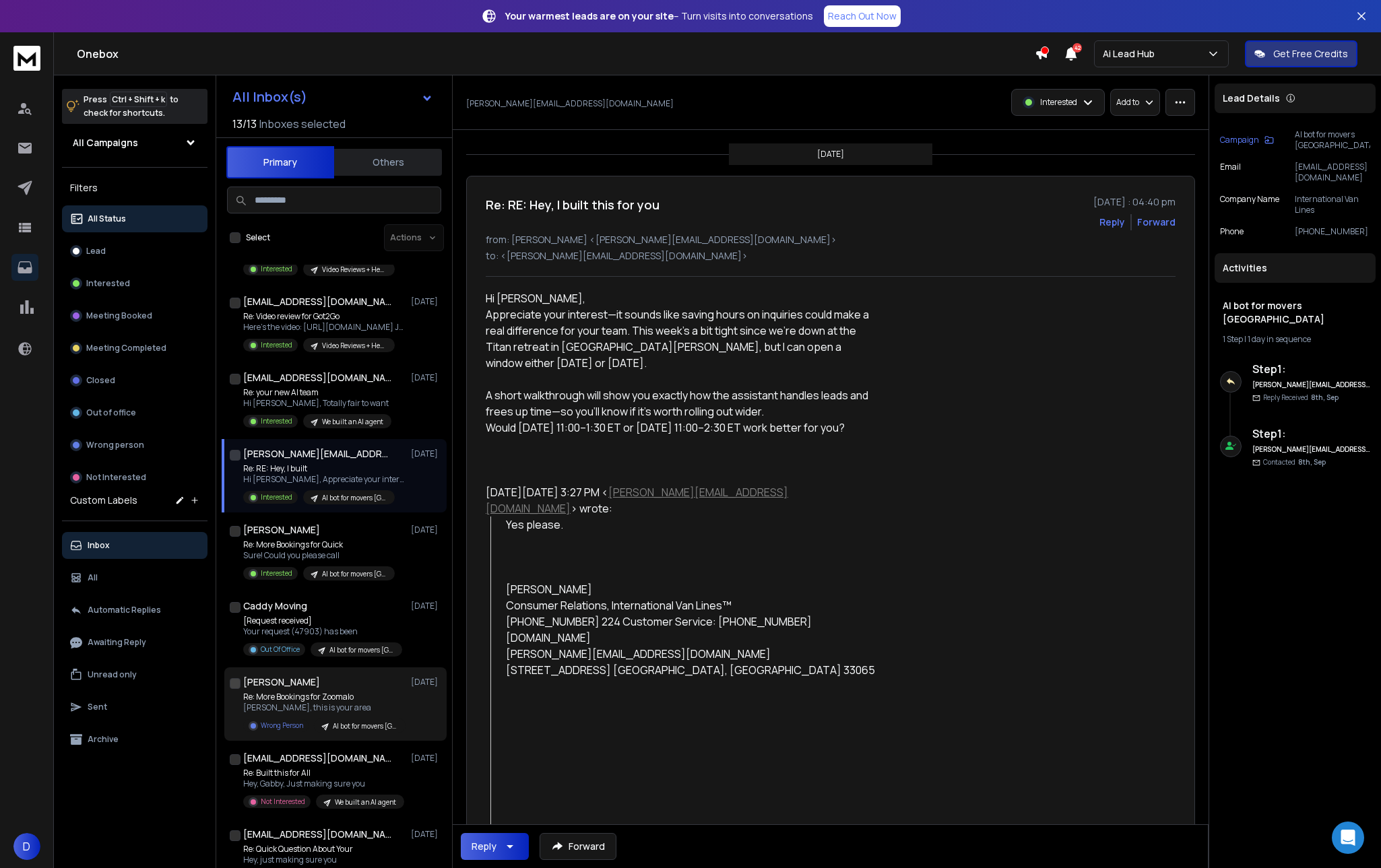
scroll to position [636, 0]
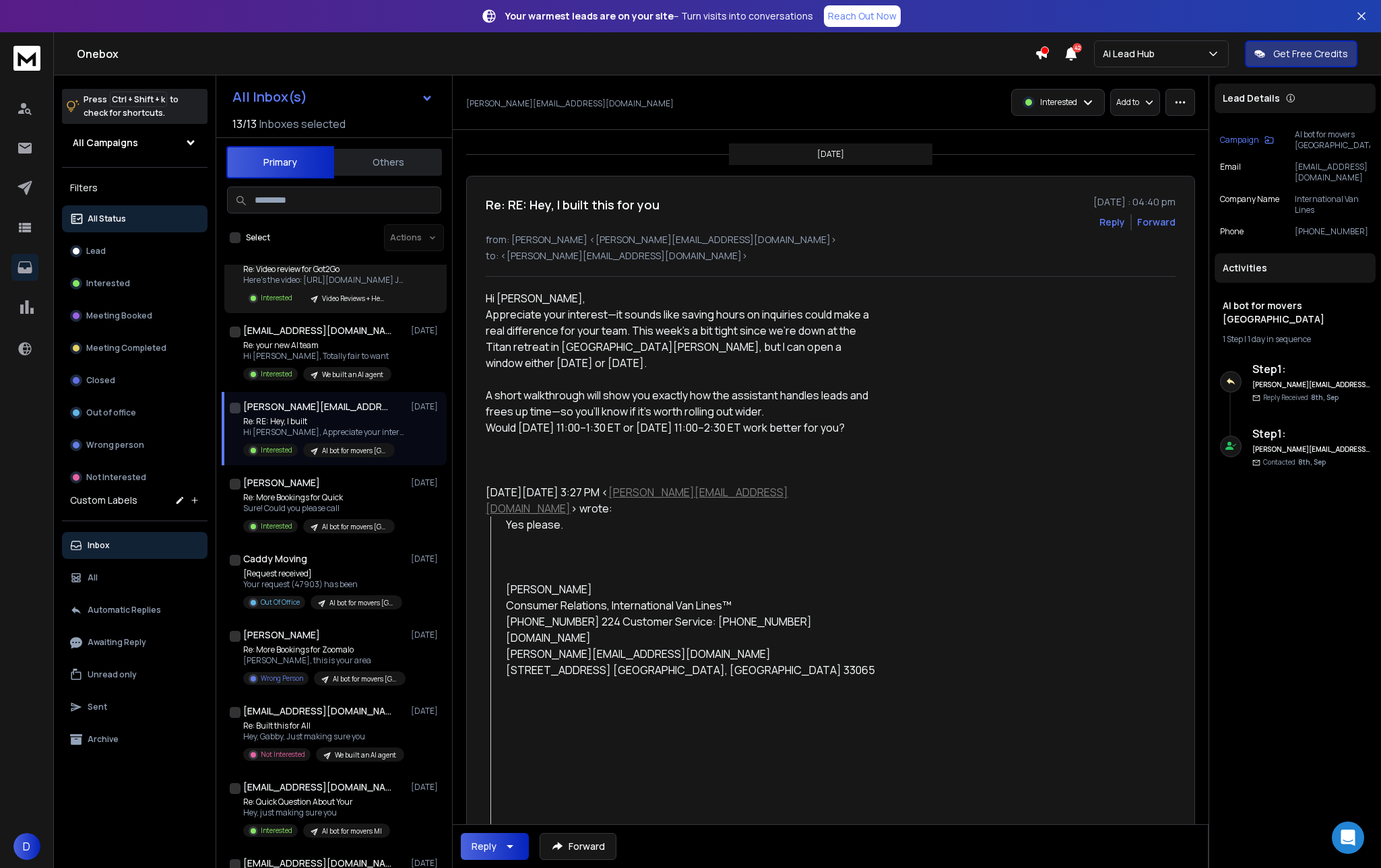
click at [303, 266] on p "Re: Video review for Got2Go" at bounding box center [323, 270] width 162 height 11
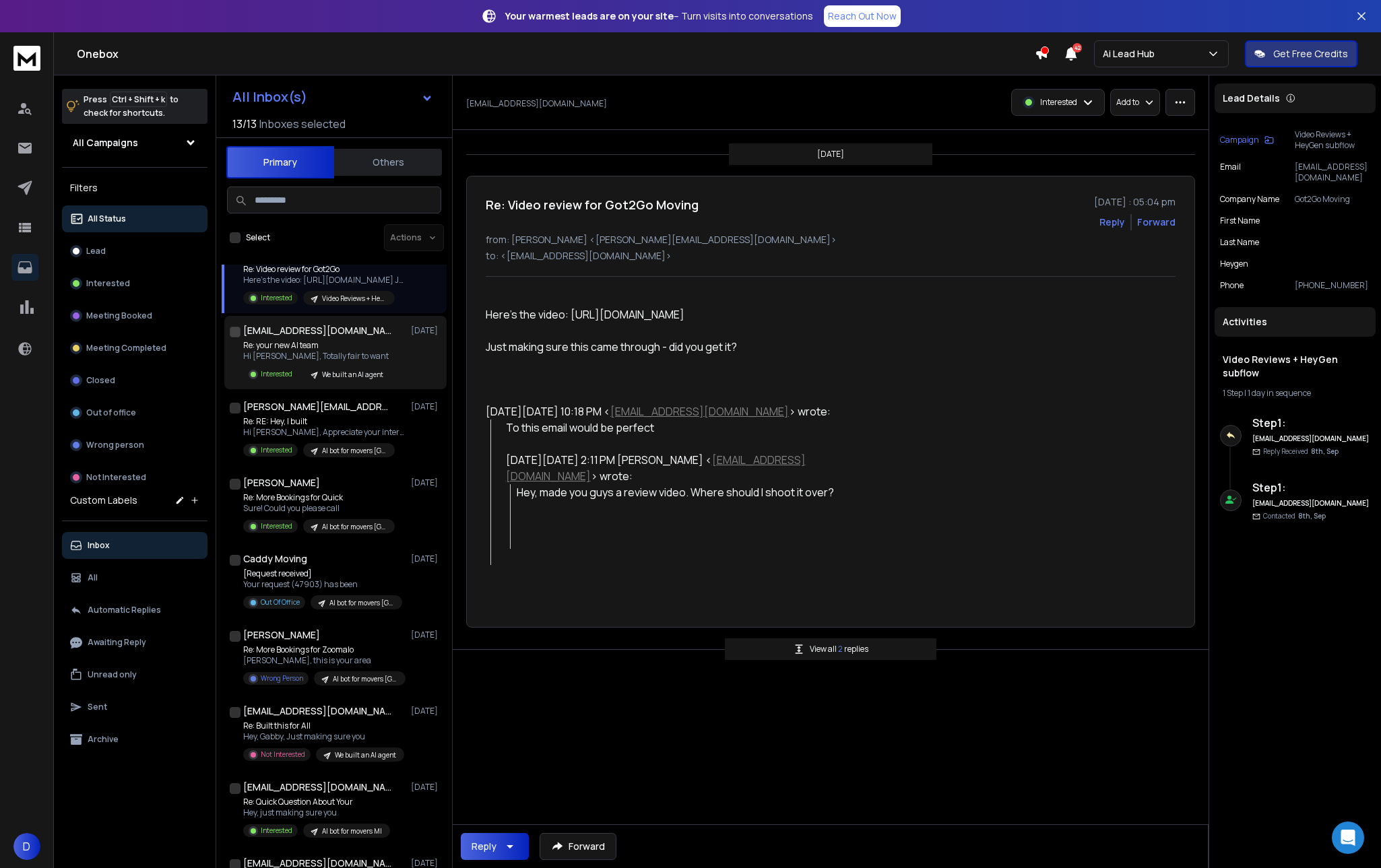
click at [358, 345] on p "Re: your new AI team" at bounding box center [317, 345] width 148 height 11
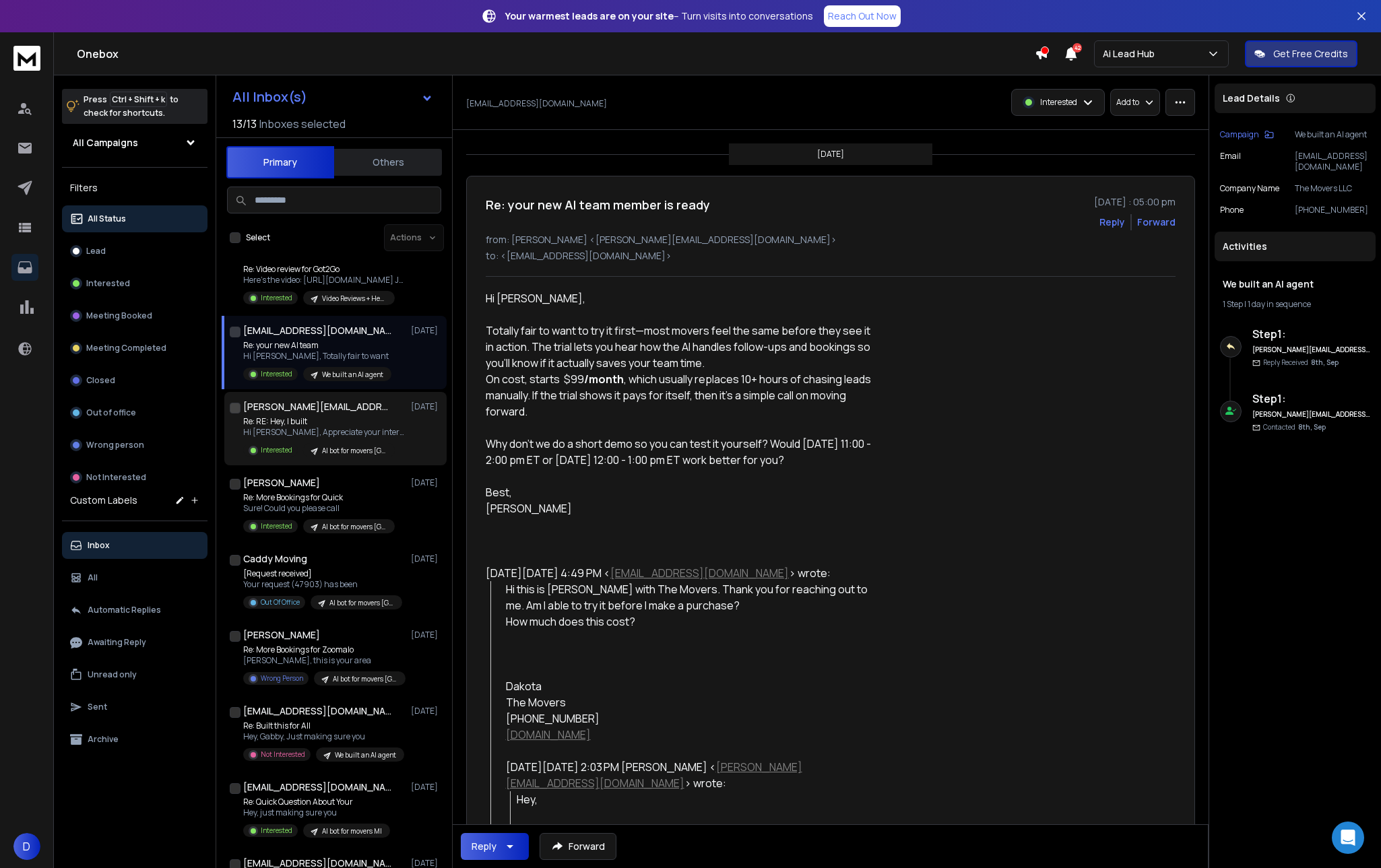
click at [353, 421] on p "Re: RE: Hey, I built" at bounding box center [323, 422] width 162 height 11
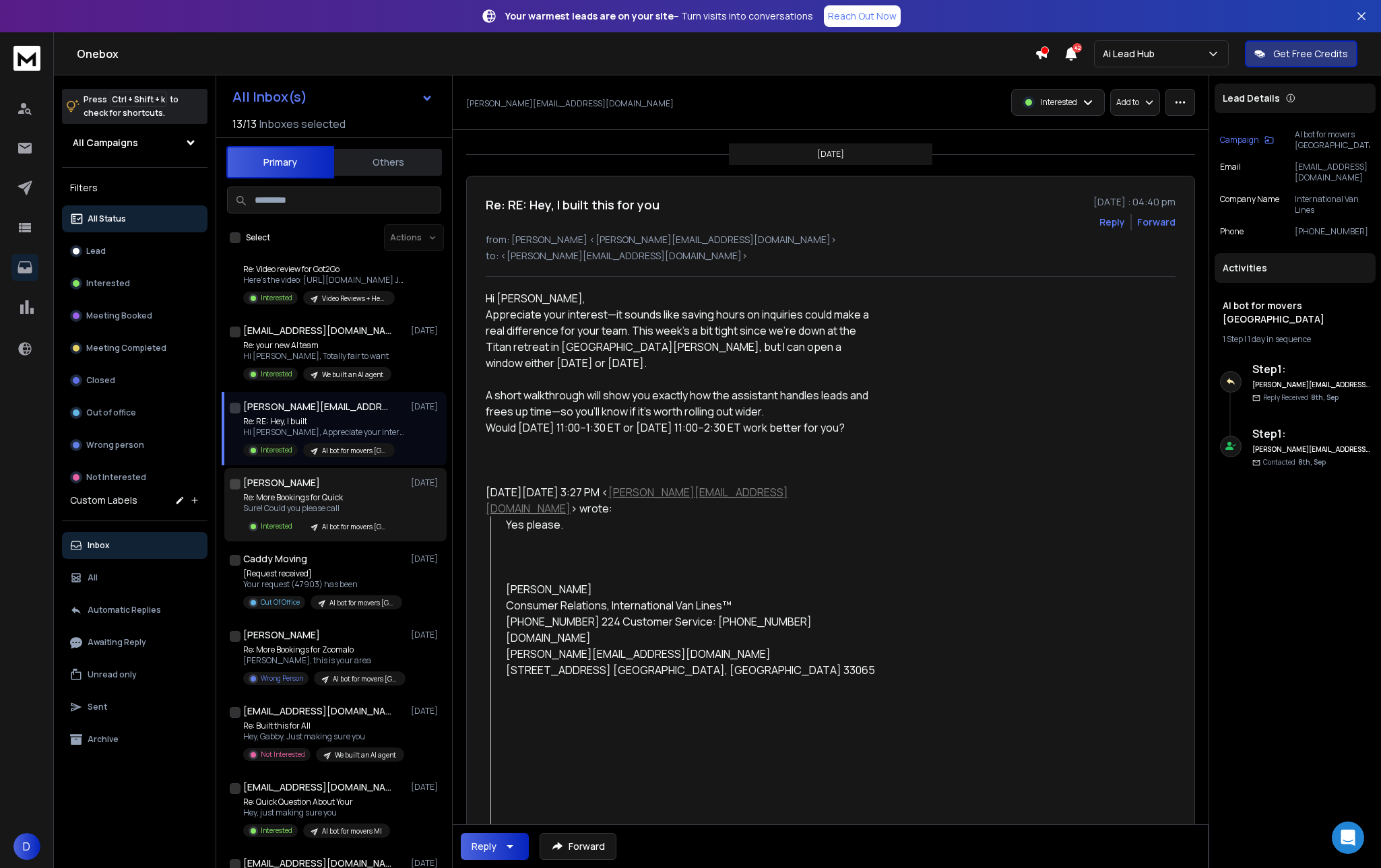
click at [330, 495] on p "Re: More Bookings for Quick" at bounding box center [319, 498] width 151 height 11
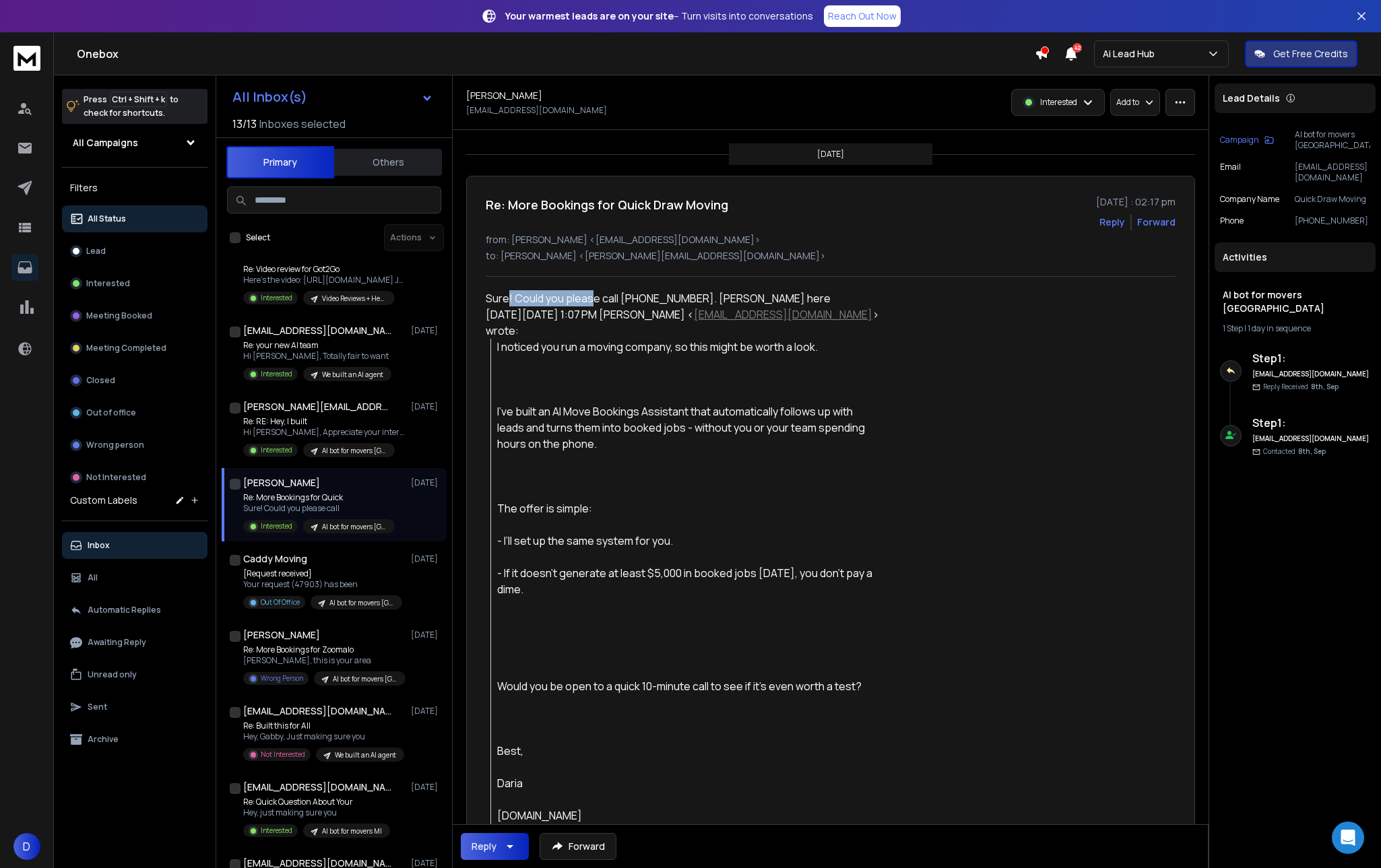
drag, startPoint x: 511, startPoint y: 302, endPoint x: 592, endPoint y: 296, distance: 81.2
click at [592, 296] on div "Sure! Could you please call [PHONE_NUMBER]. [PERSON_NAME] here [DATE][DATE] 1:0…" at bounding box center [683, 565] width 394 height 550
click at [337, 505] on p "Sure! Could you please call" at bounding box center [319, 508] width 151 height 11
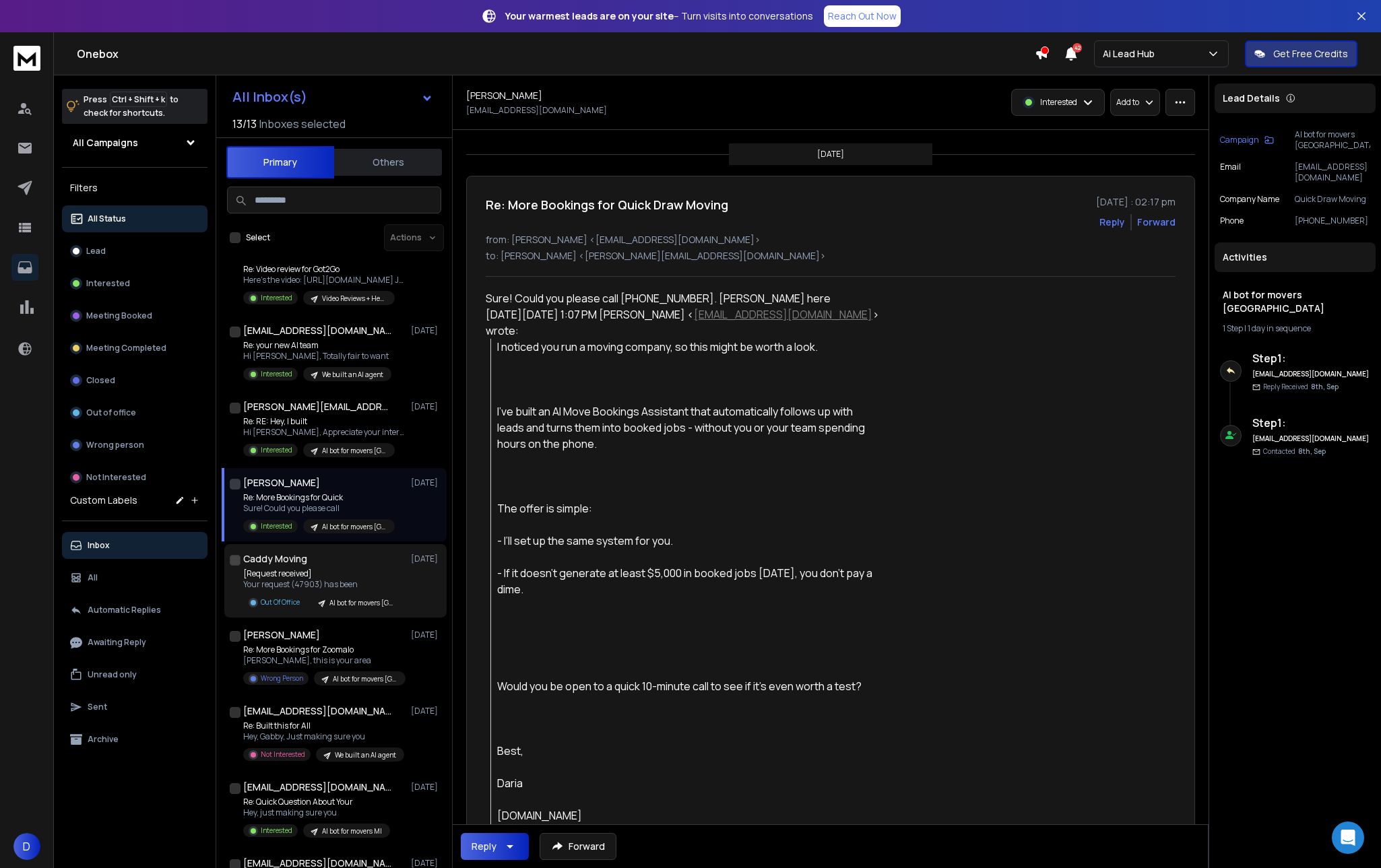
click at [344, 567] on div "Caddy Moving [DATE] [Request received] Your request (47903) has been Out Of Off…" at bounding box center [342, 581] width 198 height 57
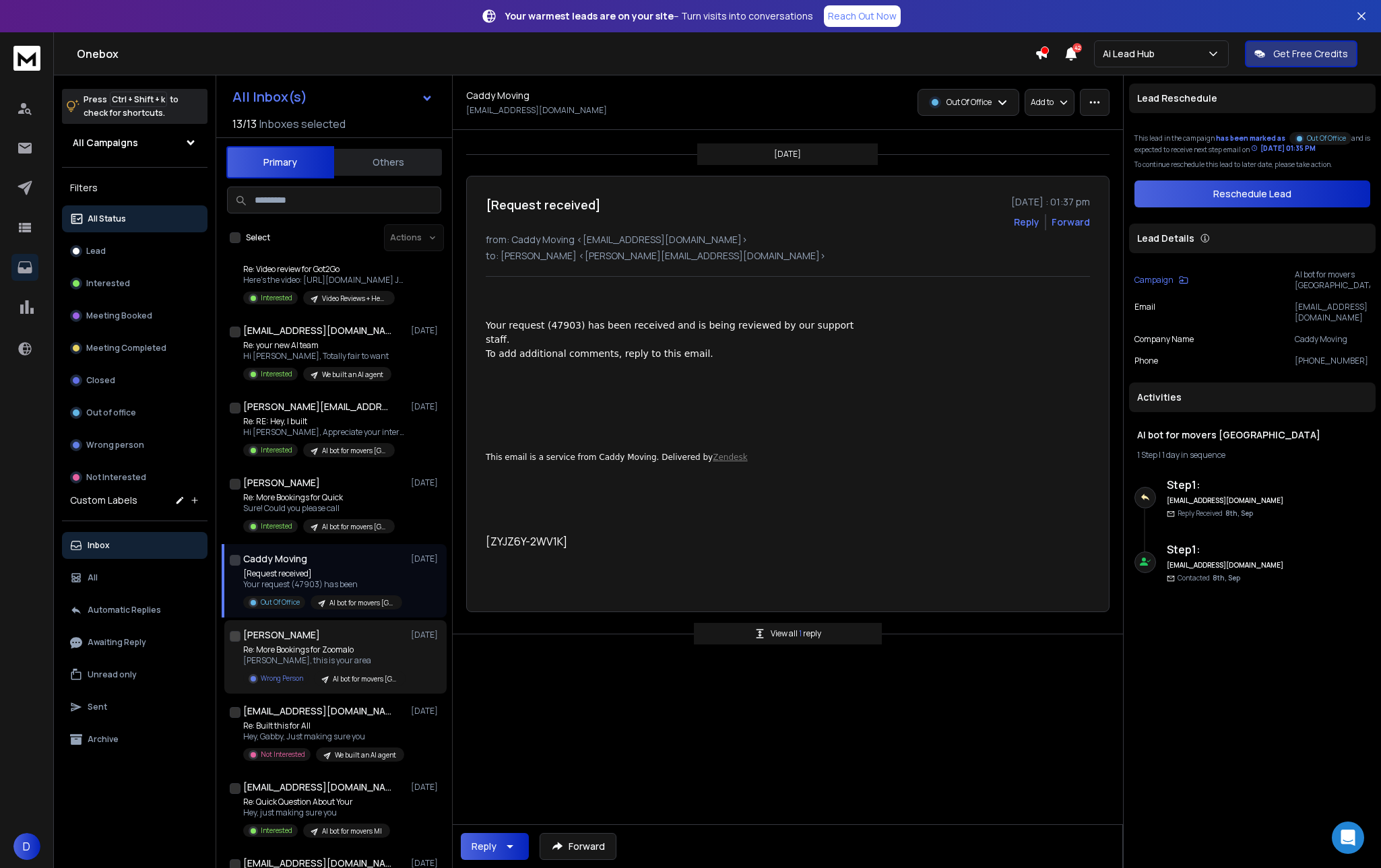
click at [349, 638] on div "[PERSON_NAME] [DATE]" at bounding box center [342, 635] width 198 height 14
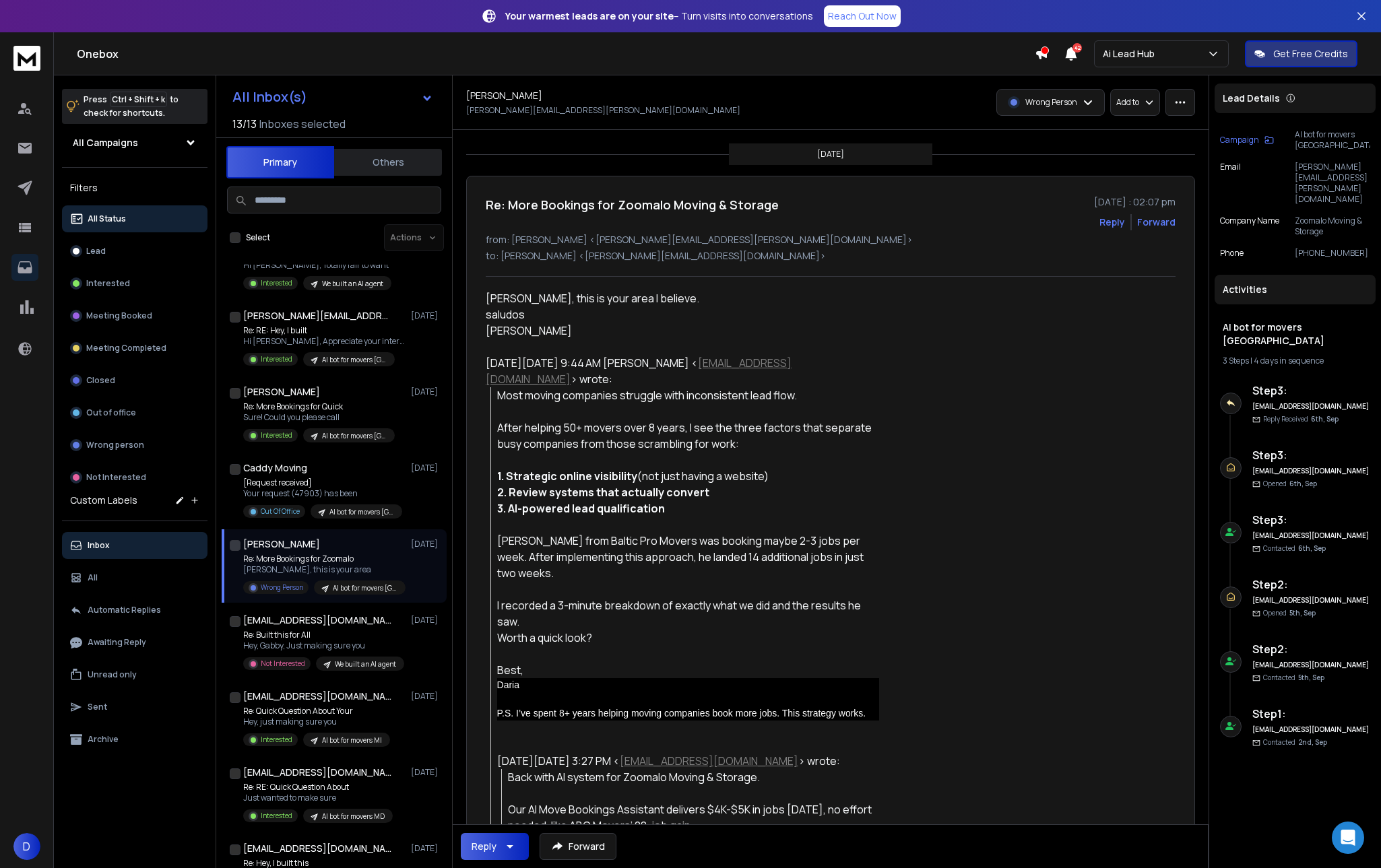
scroll to position [818, 0]
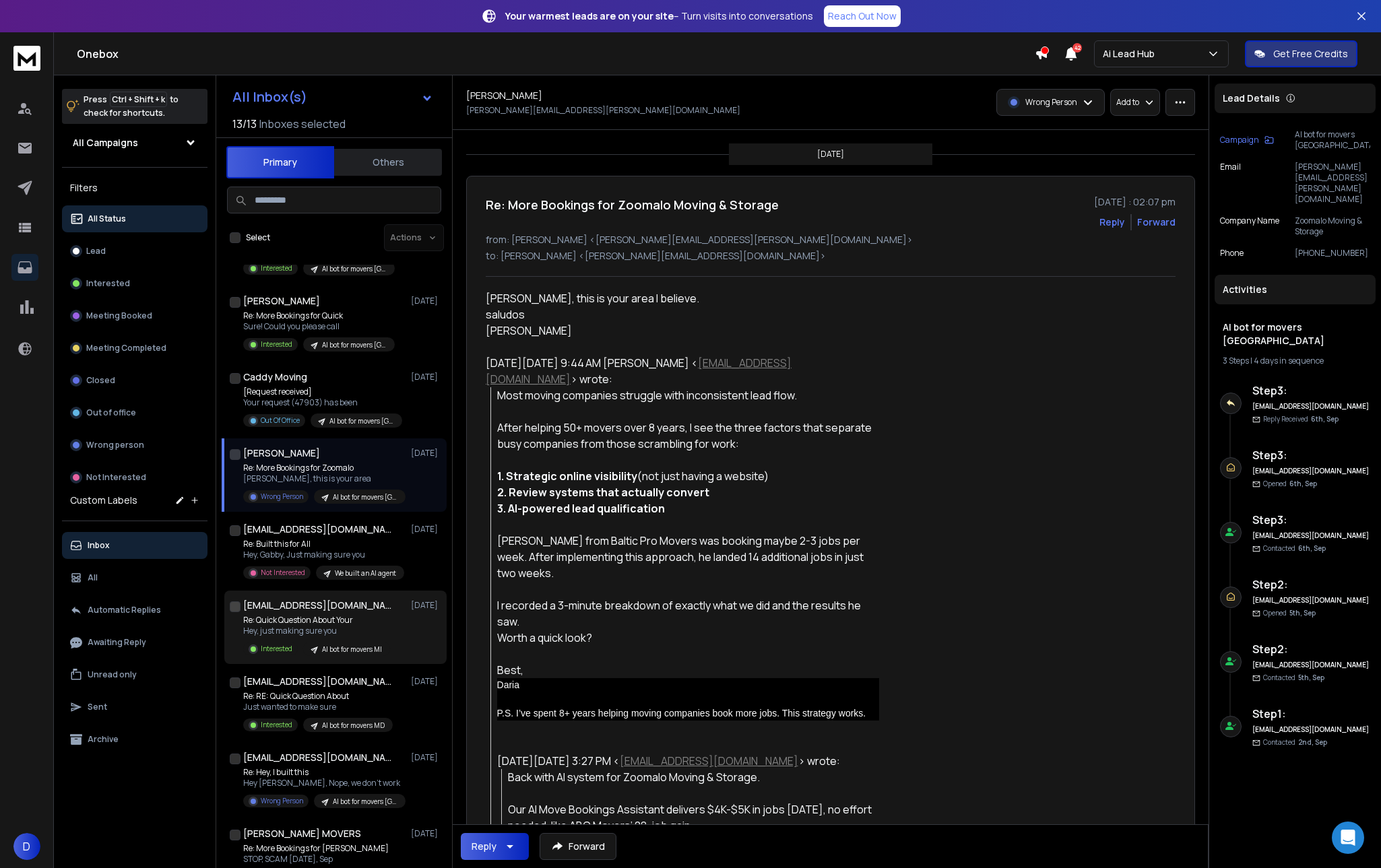
click at [339, 621] on p "Re: Quick Question About Your" at bounding box center [316, 620] width 147 height 11
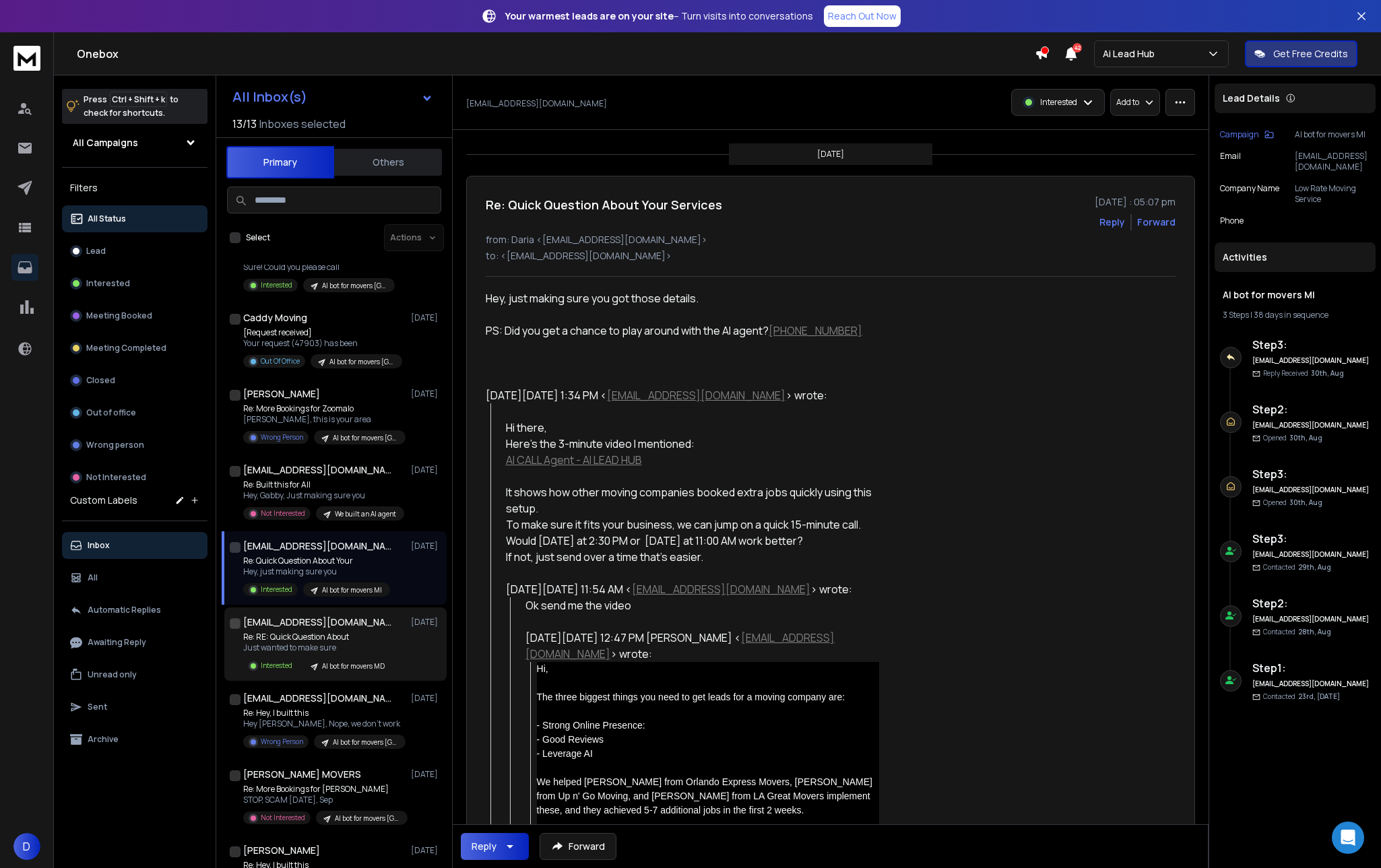
scroll to position [909, 0]
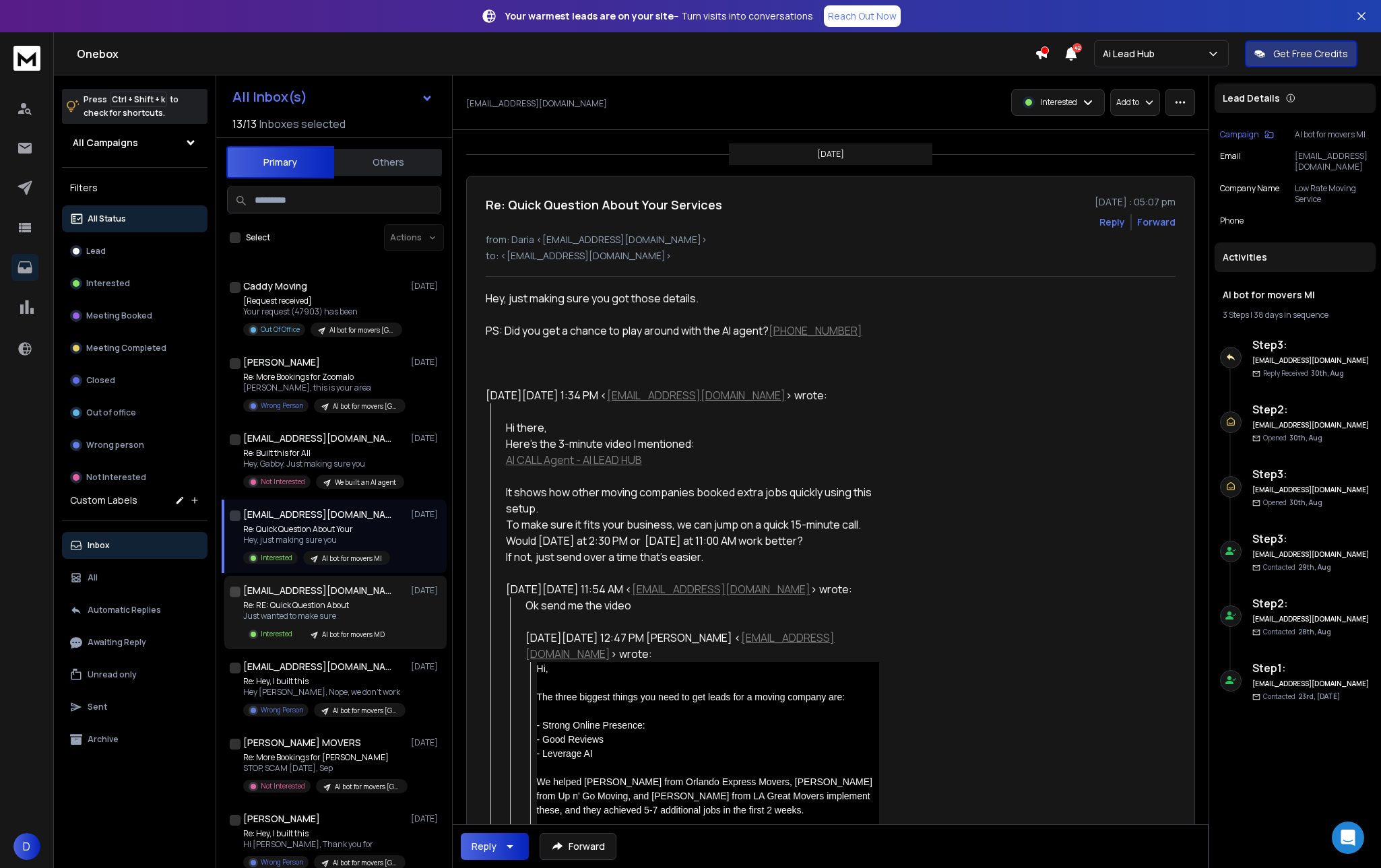
click at [334, 596] on h1 "[EMAIL_ADDRESS][DOMAIN_NAME]" at bounding box center [317, 591] width 148 height 14
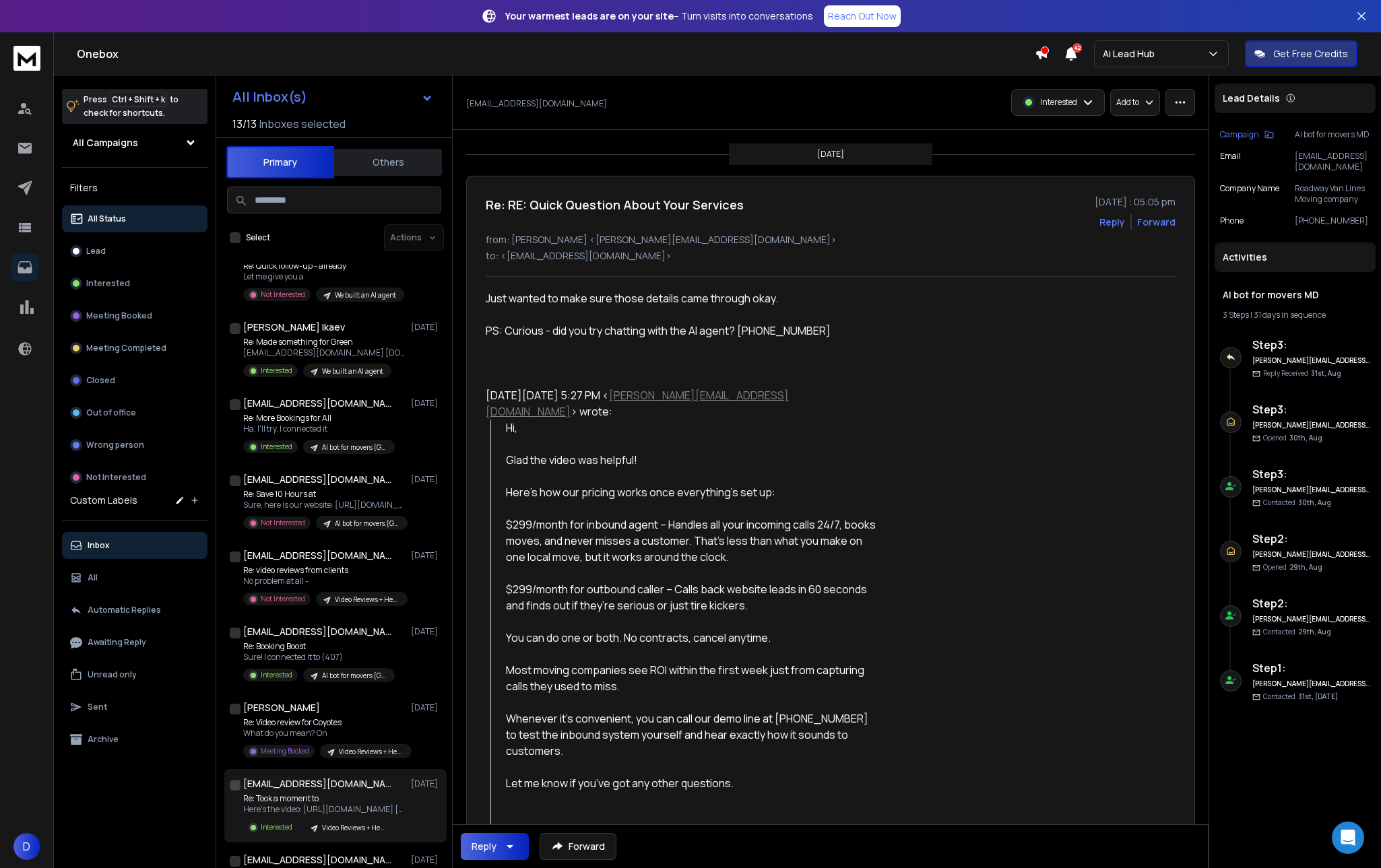
scroll to position [0, 0]
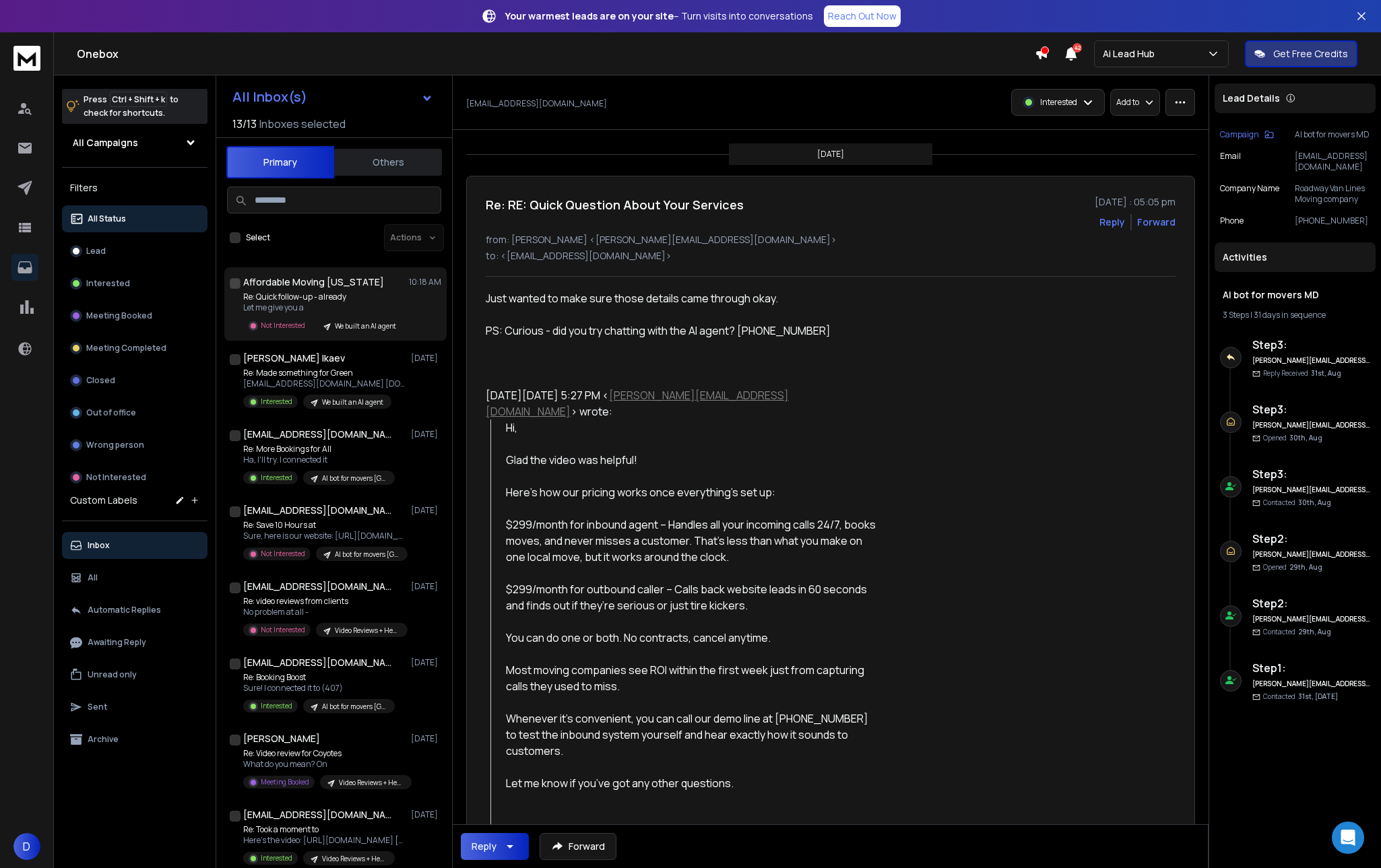
click at [334, 293] on p "Re: Quick follow-up - already" at bounding box center [323, 297] width 161 height 11
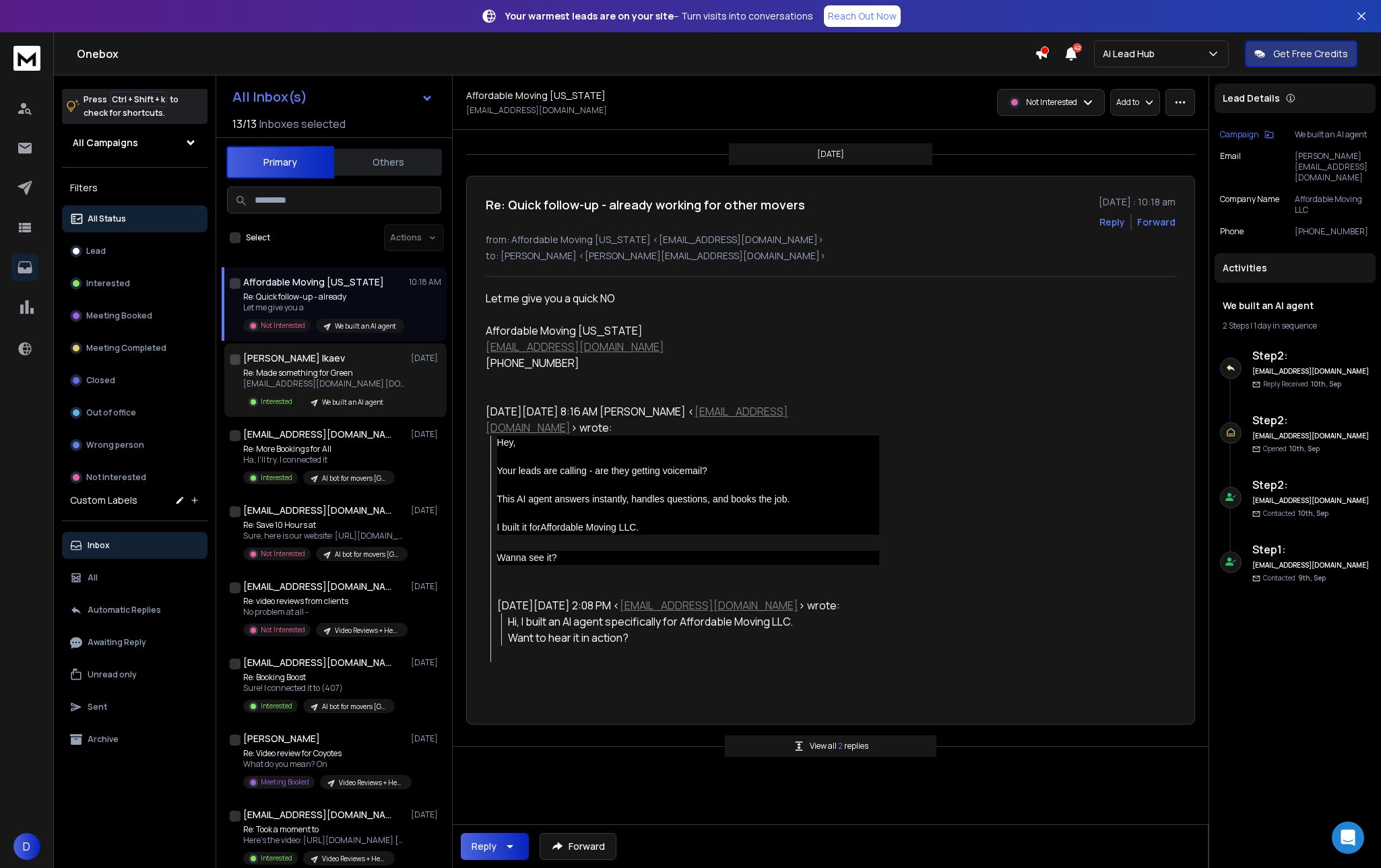
click at [349, 365] on div "[PERSON_NAME] Ikaev [DATE]" at bounding box center [342, 358] width 198 height 14
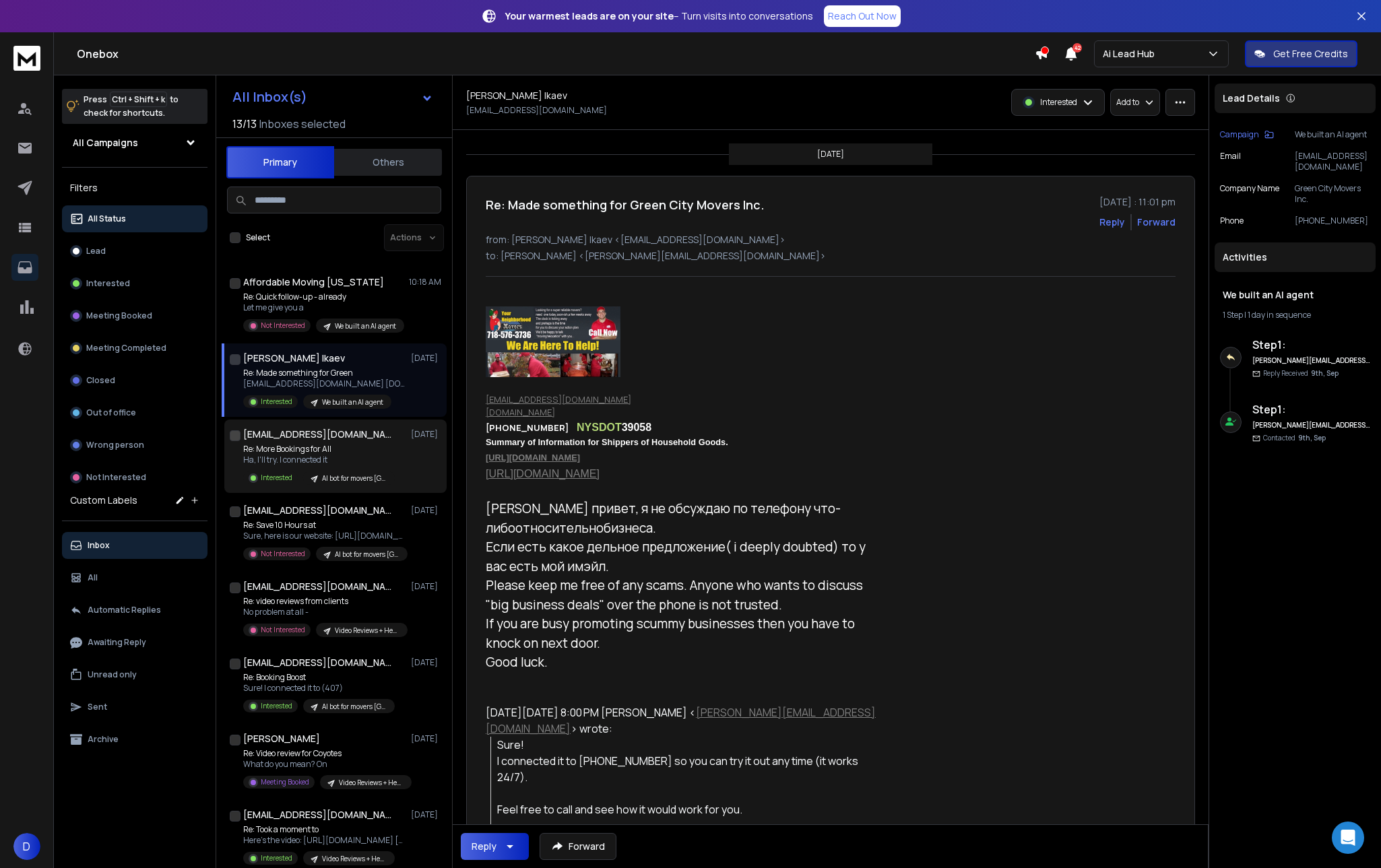
click at [349, 444] on p "Re: More Bookings for All" at bounding box center [319, 449] width 151 height 11
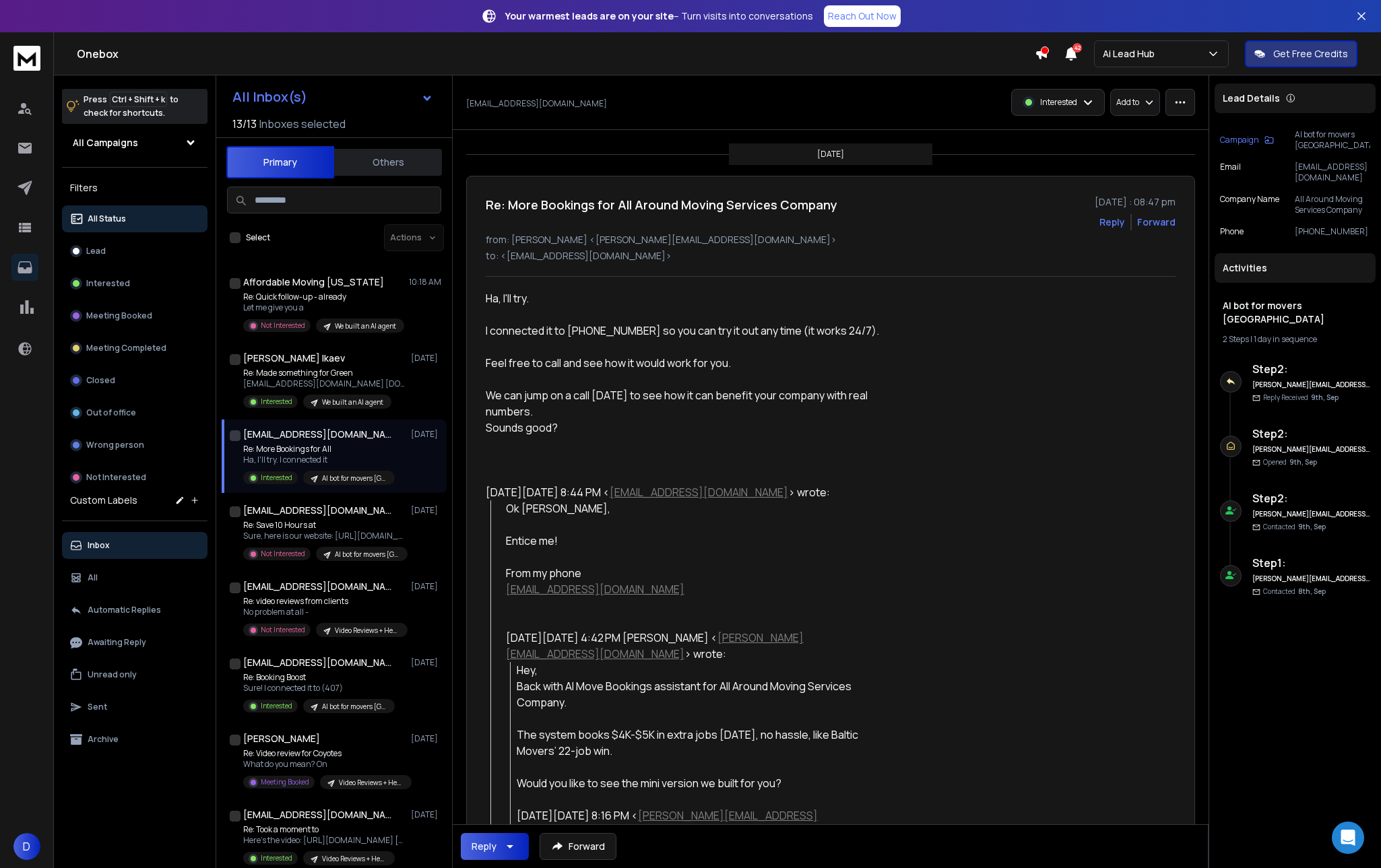
drag, startPoint x: 485, startPoint y: 326, endPoint x: 711, endPoint y: 428, distance: 248.0
click at [711, 428] on div "Re: More Bookings for All Around Moving Services Company [DATE] : 08:47 pm Repl…" at bounding box center [830, 700] width 729 height 1050
copy div "I connected it to [PHONE_NUMBER] so you can try it out any time (it works 24/7)…"
click at [385, 455] on p "Ha, I'll try. I connected it" at bounding box center [319, 460] width 151 height 11
click at [326, 360] on div "[PERSON_NAME] Ikaev [DATE]" at bounding box center [342, 358] width 198 height 14
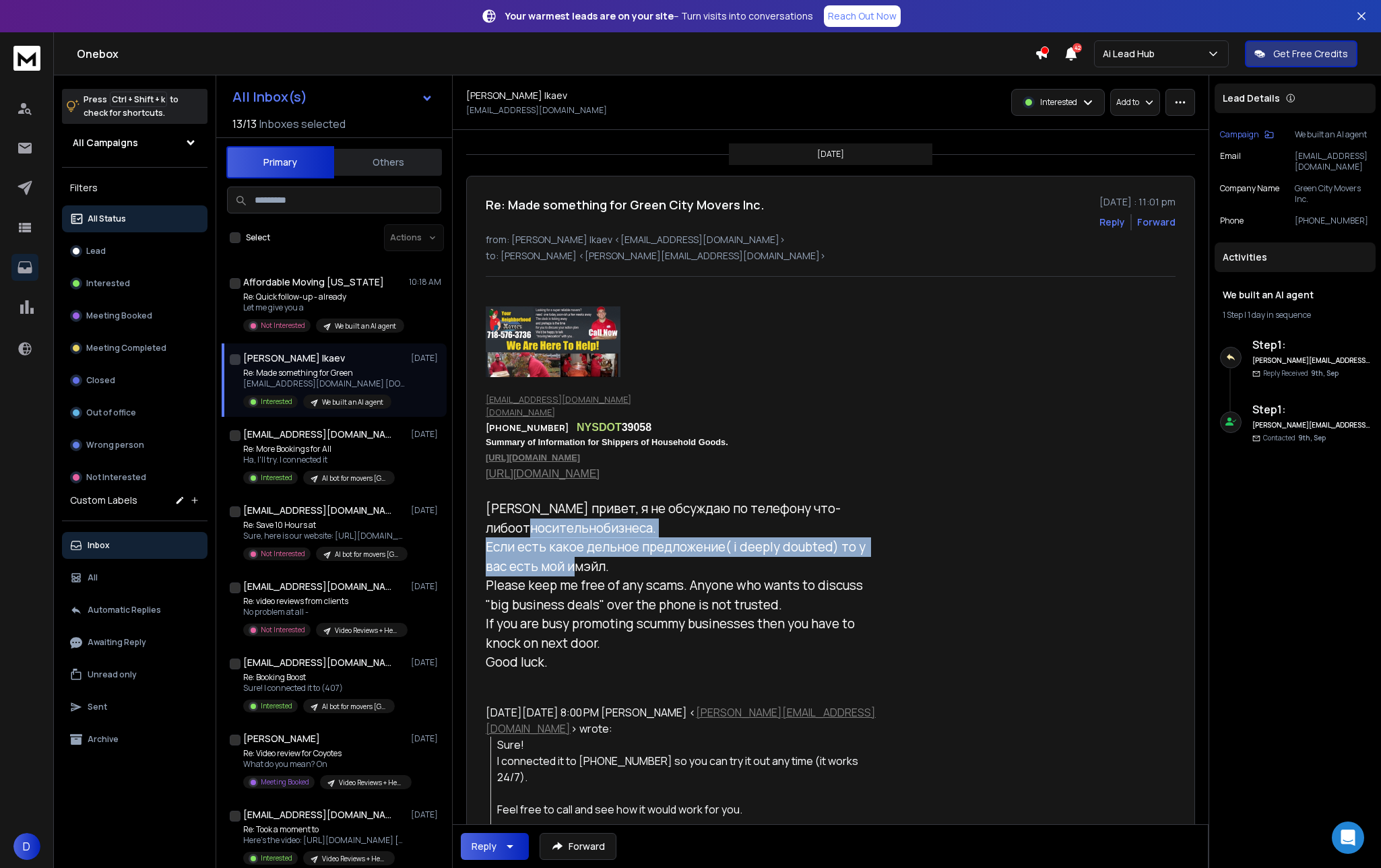
drag, startPoint x: 558, startPoint y: 547, endPoint x: 756, endPoint y: 614, distance: 209.0
click at [692, 614] on div "[EMAIL_ADDRESS][DOMAIN_NAME] [DOMAIN_NAME] [PHONE_NUMBER] NYSDOT 39058 Summary …" at bounding box center [683, 489] width 394 height 366
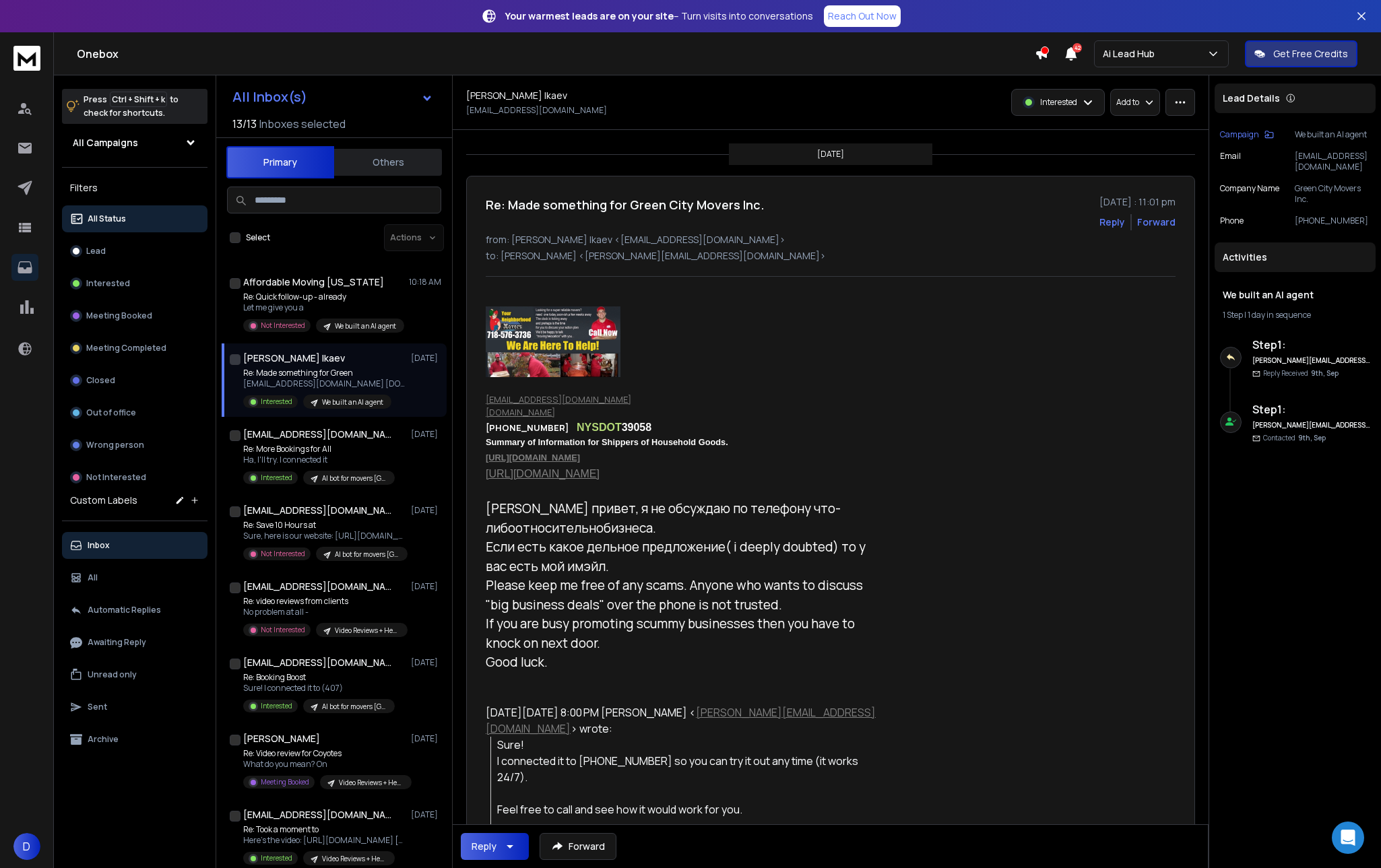
click at [901, 609] on div "Re: Made something for Green City Movers Inc. [DATE] : 11:01 pm Reply Forward f…" at bounding box center [831, 568] width 689 height 746
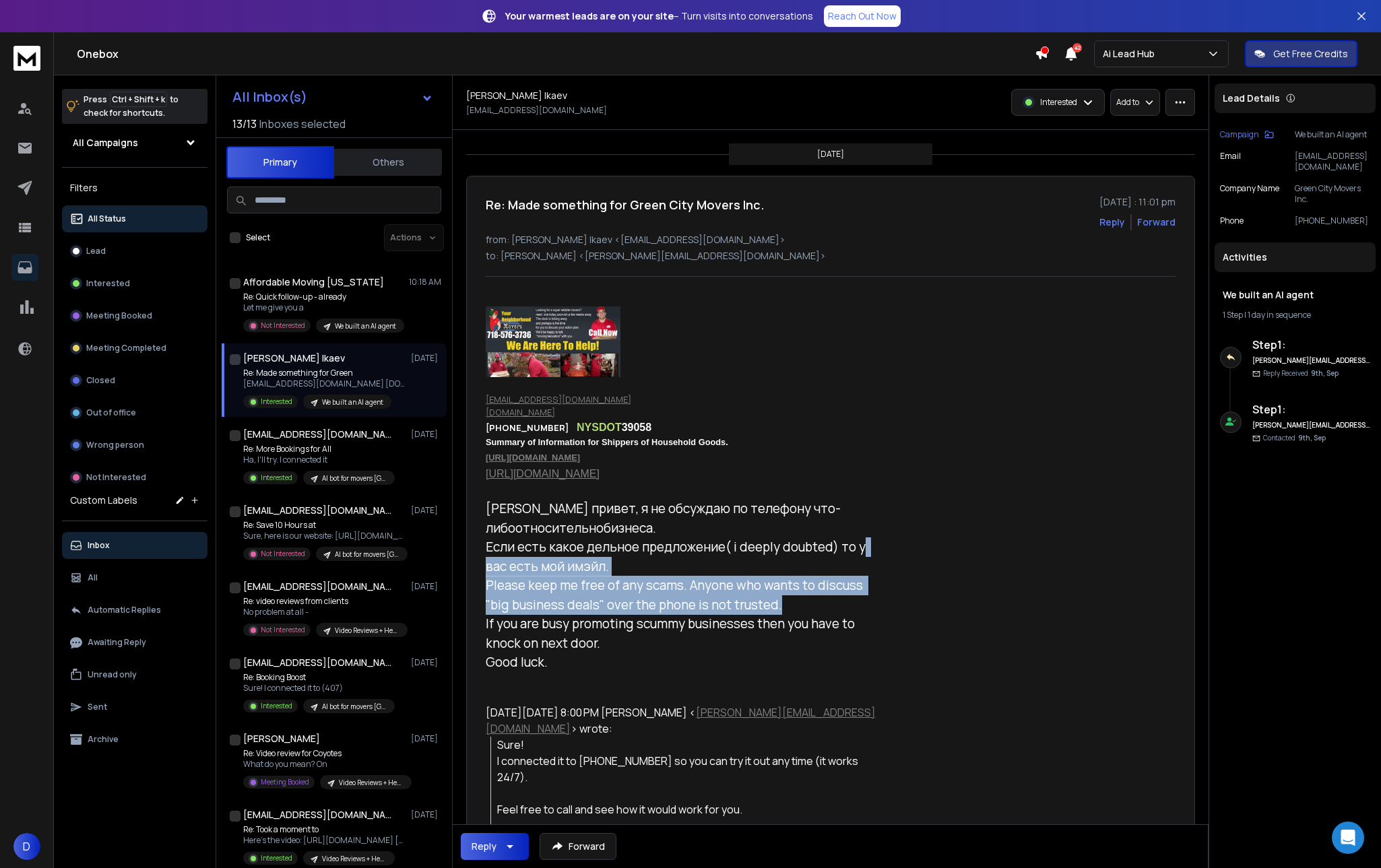
drag, startPoint x: 866, startPoint y: 578, endPoint x: 903, endPoint y: 625, distance: 59.8
click at [890, 622] on div "[EMAIL_ADDRESS][DOMAIN_NAME] [DOMAIN_NAME] [PHONE_NUMBER] NYSDOT 39058 Summary …" at bounding box center [687, 616] width 404 height 651
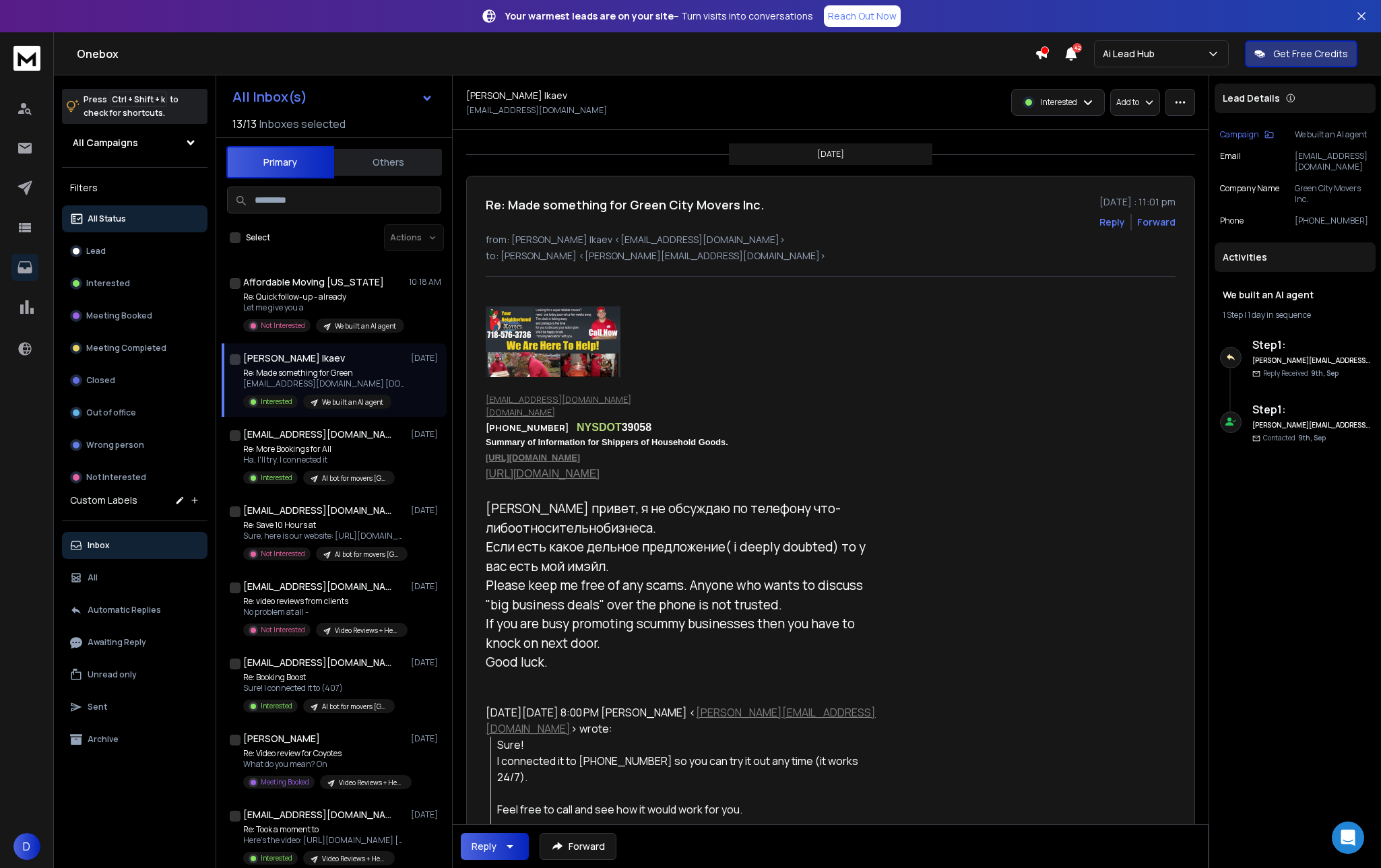
click at [903, 625] on div "Re: Made something for Green City Movers Inc. [DATE] : 11:01 pm Reply Forward f…" at bounding box center [831, 568] width 689 height 746
drag, startPoint x: 621, startPoint y: 567, endPoint x: 685, endPoint y: 579, distance: 65.1
click at [685, 579] on div "[EMAIL_ADDRESS][DOMAIN_NAME] [DOMAIN_NAME] [PHONE_NUMBER] NYSDOT 39058 Summary …" at bounding box center [683, 489] width 394 height 366
click at [685, 580] on span "Please keep me free of any scams. Anyone who wants to discuss "big business dea…" at bounding box center [676, 595] width 380 height 37
click at [706, 605] on div "[EMAIL_ADDRESS][DOMAIN_NAME] [DOMAIN_NAME] [PHONE_NUMBER] NYSDOT 39058 Summary …" at bounding box center [683, 489] width 394 height 366
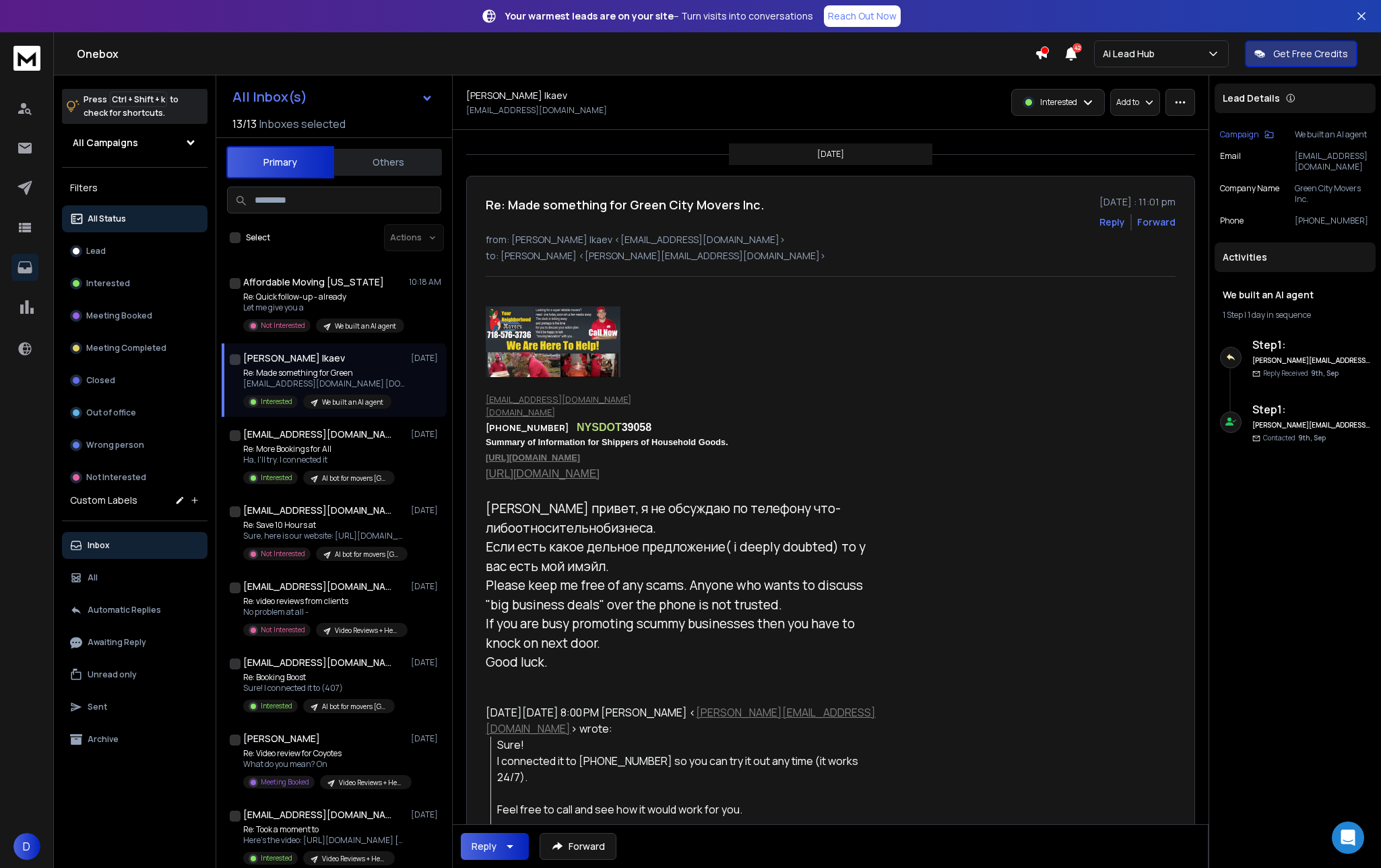
click at [706, 605] on span "Please keep me free of any scams. Anyone who wants to discuss "big business dea…" at bounding box center [676, 595] width 380 height 37
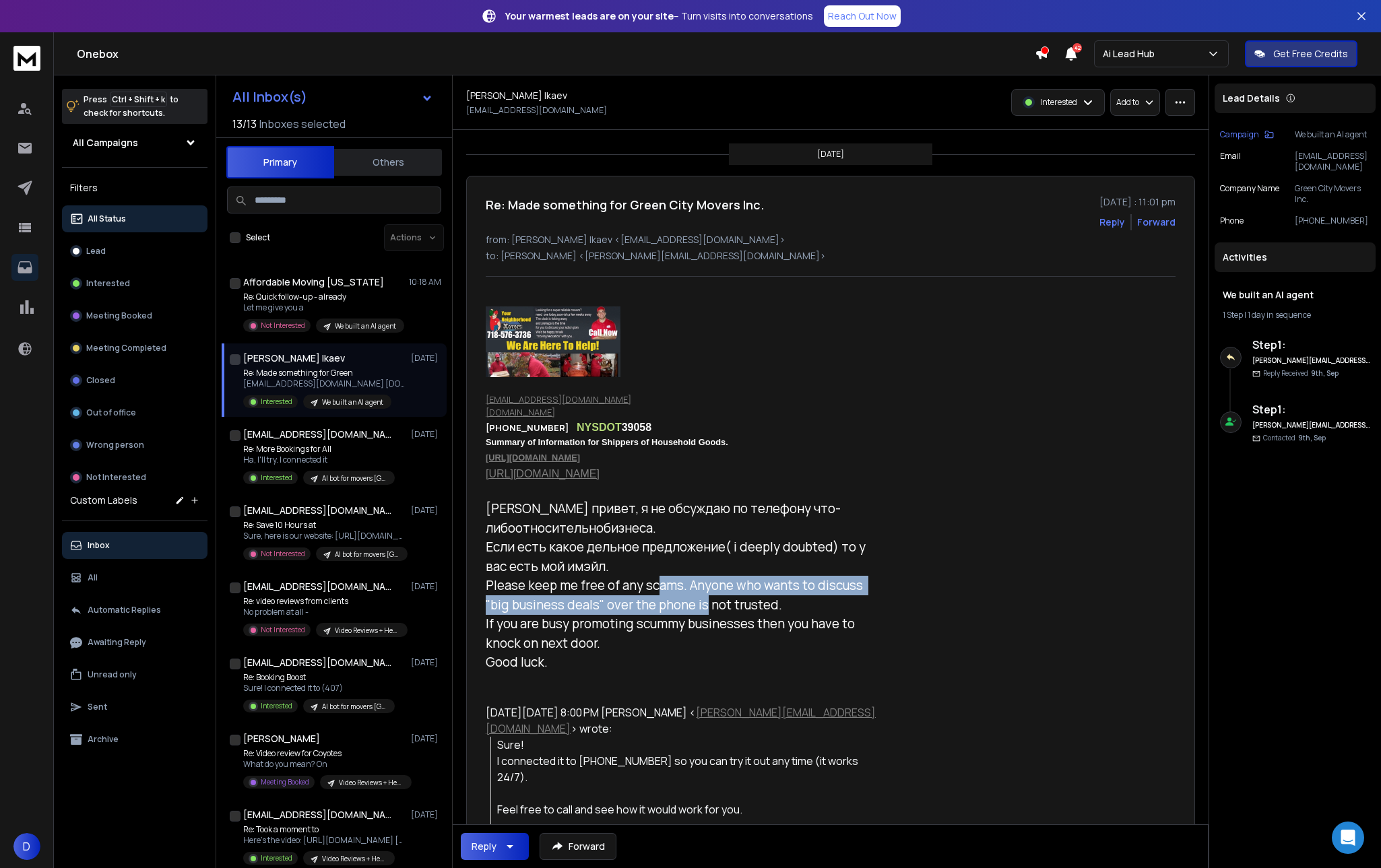
drag, startPoint x: 706, startPoint y: 606, endPoint x: 639, endPoint y: 569, distance: 76.5
click at [643, 586] on span "Please keep me free of any scams. Anyone who wants to discuss "big business dea…" at bounding box center [676, 595] width 380 height 37
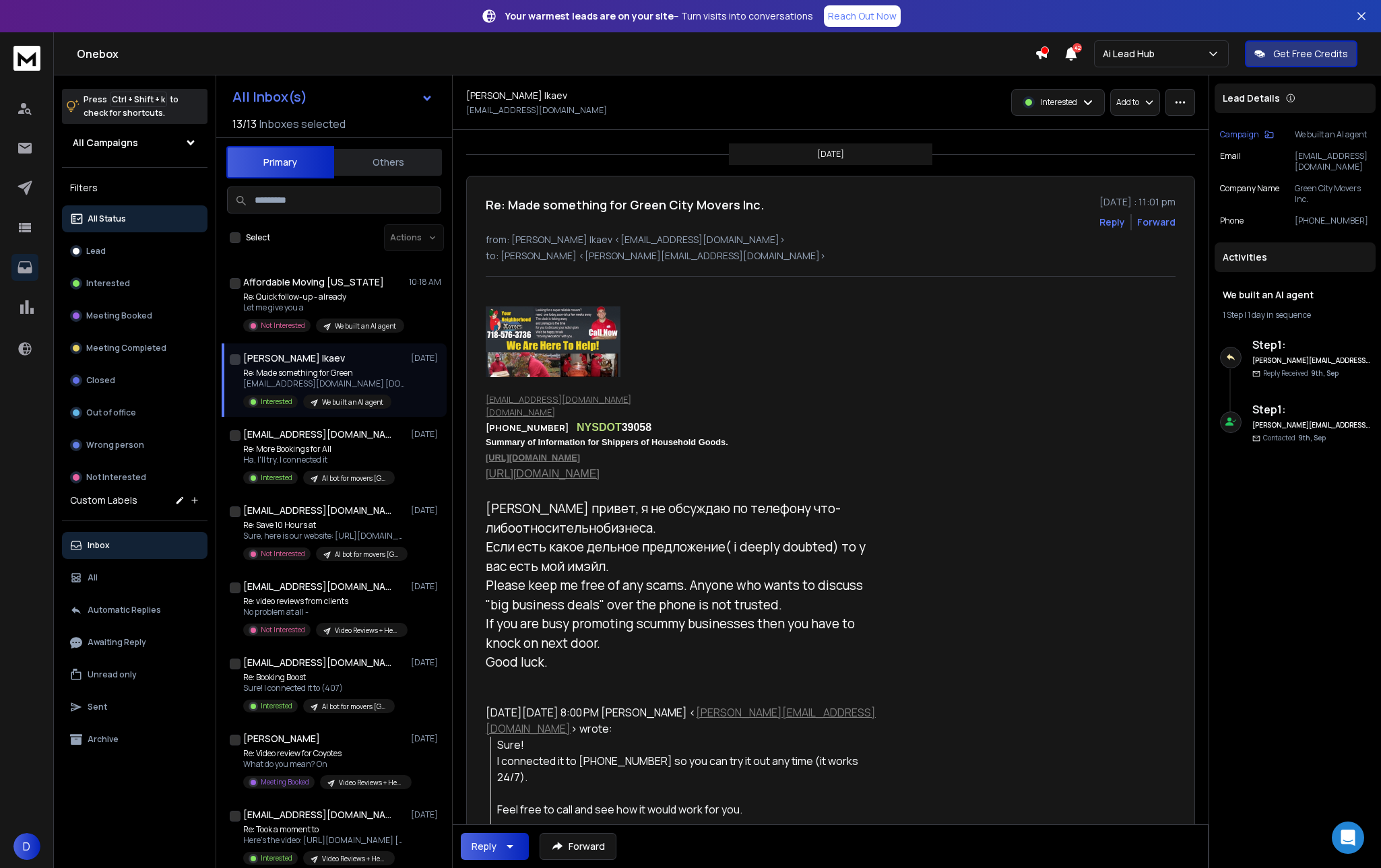
click at [640, 567] on div "Если есть какое дельное предложение( i deeply doubted) то у вас есть мой имэйл." at bounding box center [683, 556] width 394 height 39
drag, startPoint x: 646, startPoint y: 564, endPoint x: 870, endPoint y: 603, distance: 227.4
click at [870, 603] on div "[EMAIL_ADDRESS][DOMAIN_NAME] [DOMAIN_NAME] [PHONE_NUMBER] NYSDOT 39058 Summary …" at bounding box center [683, 489] width 394 height 366
click at [870, 603] on div "Please keep me free of any scams. Anyone who wants to discuss "big business dea…" at bounding box center [683, 595] width 394 height 39
drag, startPoint x: 868, startPoint y: 565, endPoint x: 876, endPoint y: 601, distance: 36.9
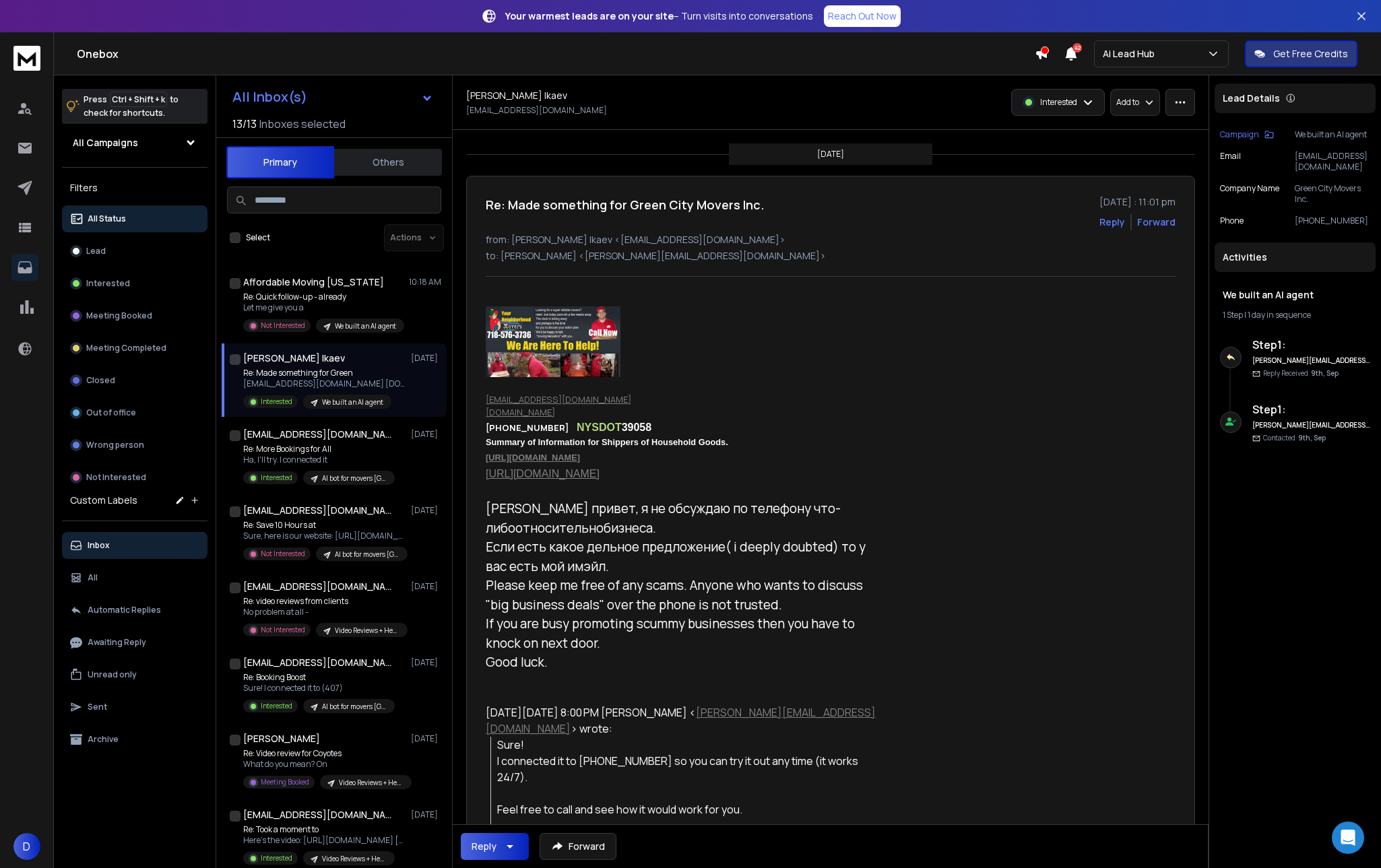
click at [876, 601] on div "[EMAIL_ADDRESS][DOMAIN_NAME] [DOMAIN_NAME] [PHONE_NUMBER] NYSDOT 39058 Summary …" at bounding box center [683, 489] width 394 height 366
click at [876, 601] on div "Please keep me free of any scams. Anyone who wants to discuss "big business dea…" at bounding box center [683, 595] width 394 height 39
click at [881, 589] on div "[EMAIL_ADDRESS][DOMAIN_NAME] [DOMAIN_NAME] [PHONE_NUMBER] NYSDOT 39058 Summary …" at bounding box center [687, 616] width 404 height 651
click at [569, 780] on div "I connected it to [PHONE_NUMBER] so you can try it out any time (it works 24/7)." at bounding box center [687, 768] width 382 height 32
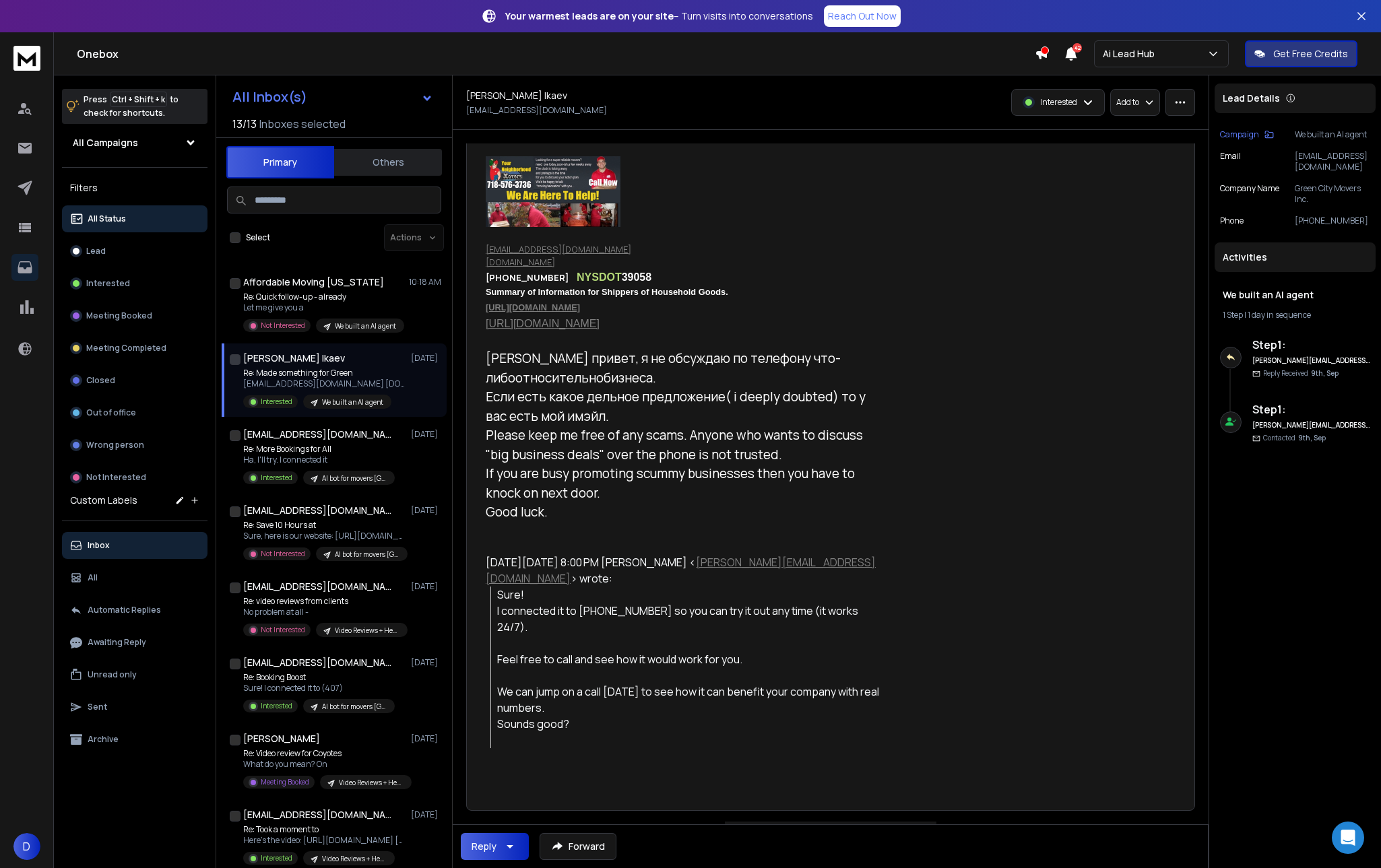
scroll to position [182, 0]
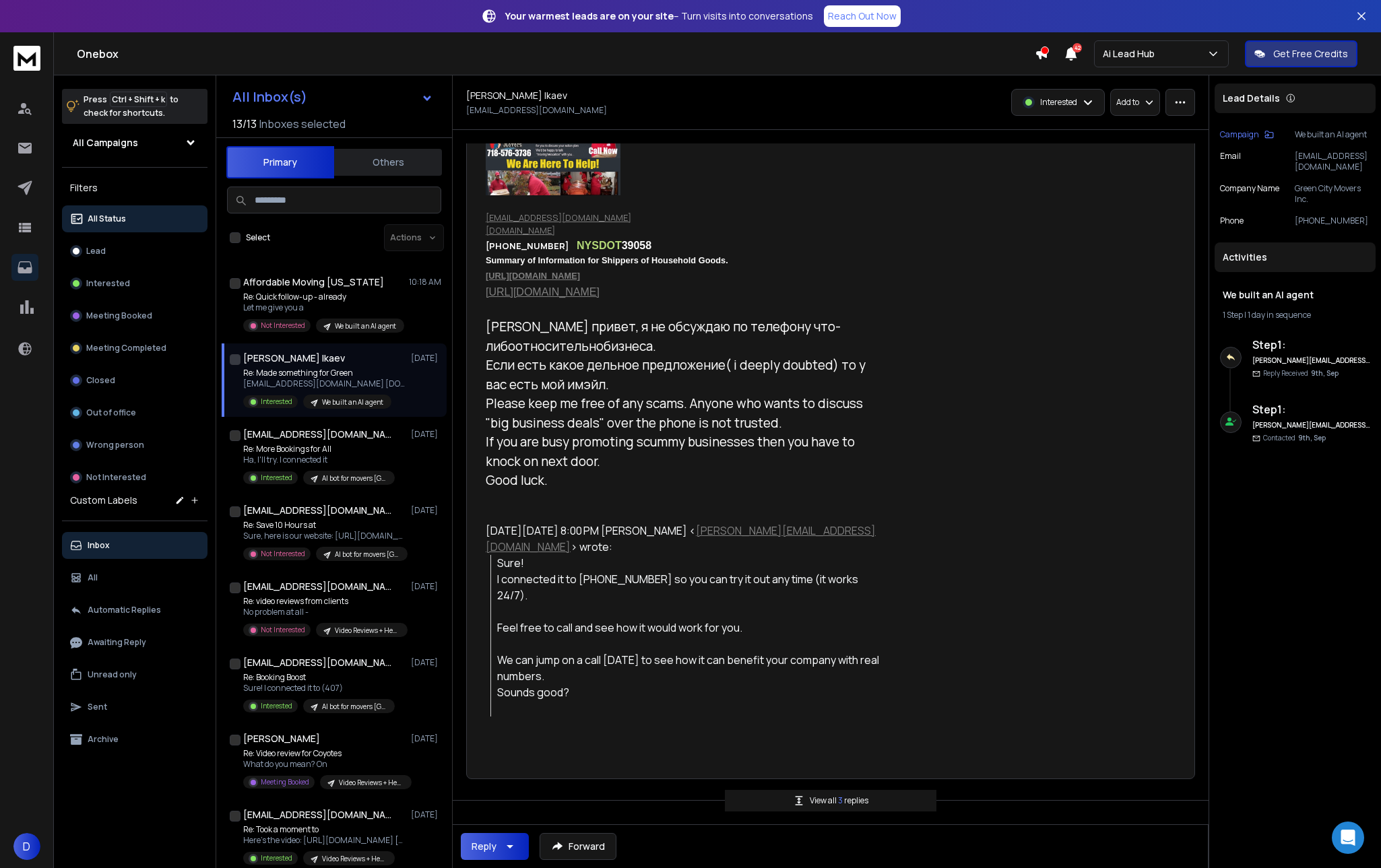
click at [836, 799] on p "View all 3 replies" at bounding box center [839, 801] width 58 height 11
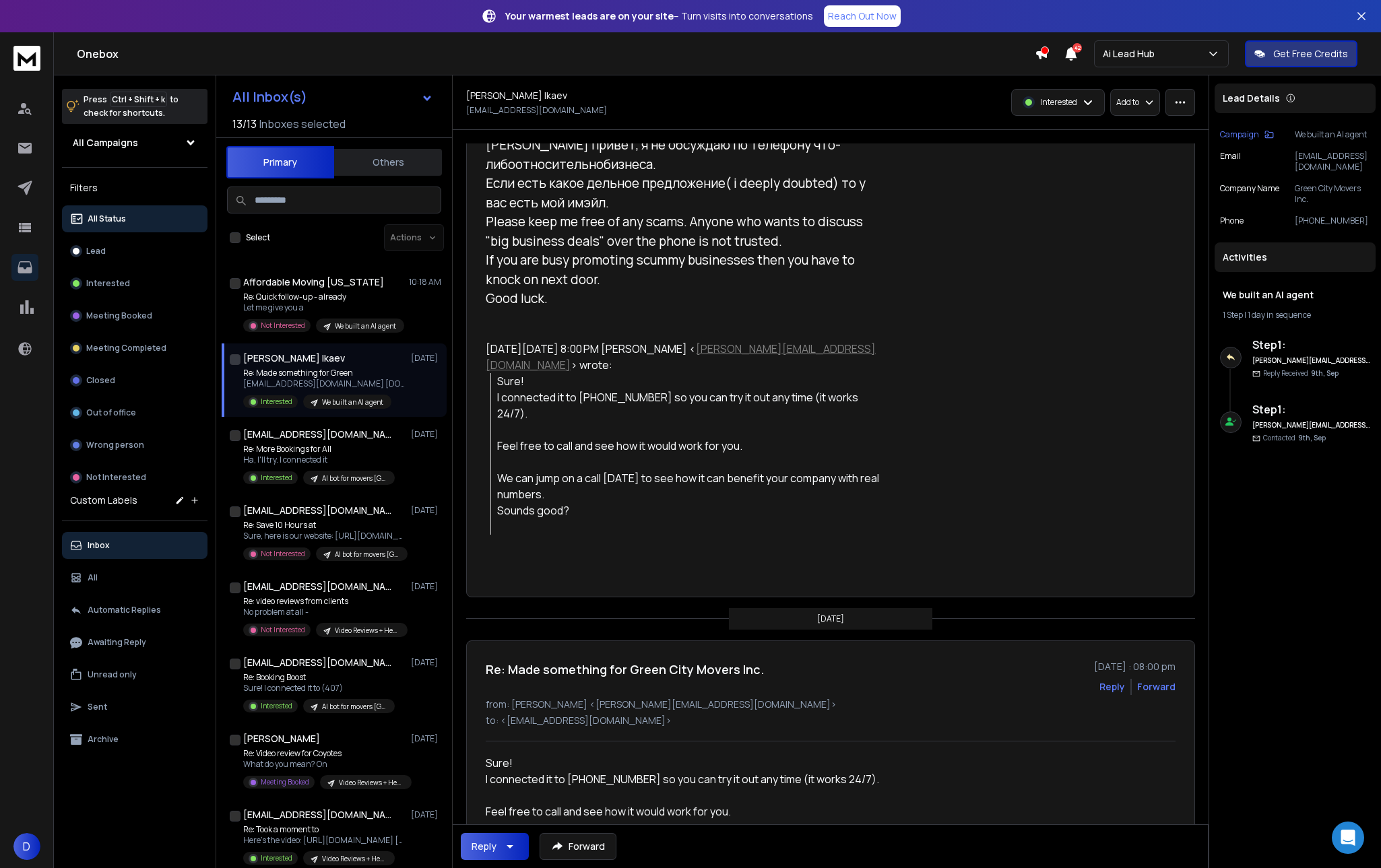
scroll to position [0, 0]
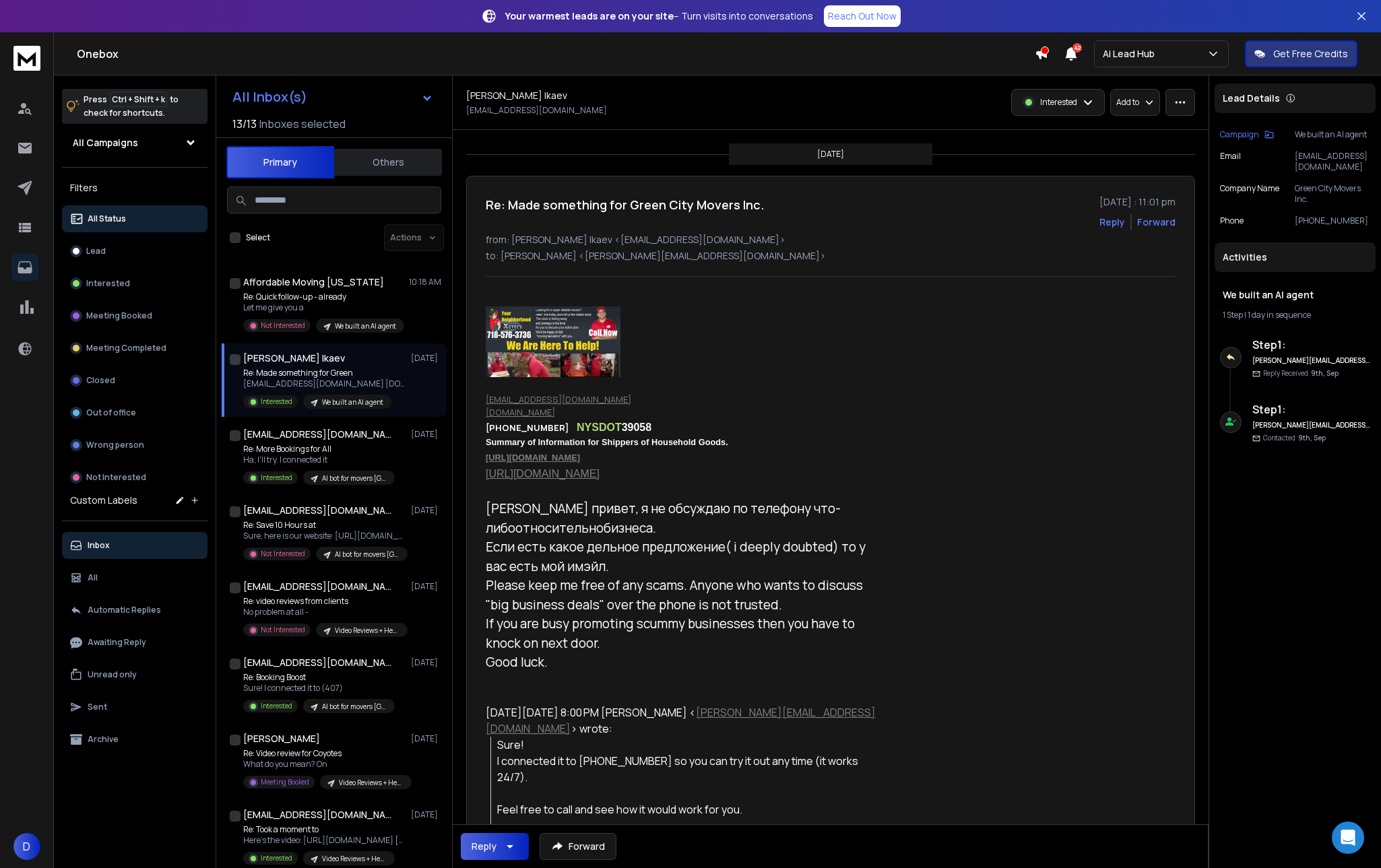
drag, startPoint x: 713, startPoint y: 552, endPoint x: 770, endPoint y: 589, distance: 68.0
click at [764, 586] on div "[EMAIL_ADDRESS][DOMAIN_NAME] [DOMAIN_NAME] [PHONE_NUMBER] NYSDOT 39058 Summary …" at bounding box center [683, 489] width 394 height 366
click at [773, 589] on span "Please keep me free of any scams. Anyone who wants to discuss "big business dea…" at bounding box center [676, 595] width 380 height 37
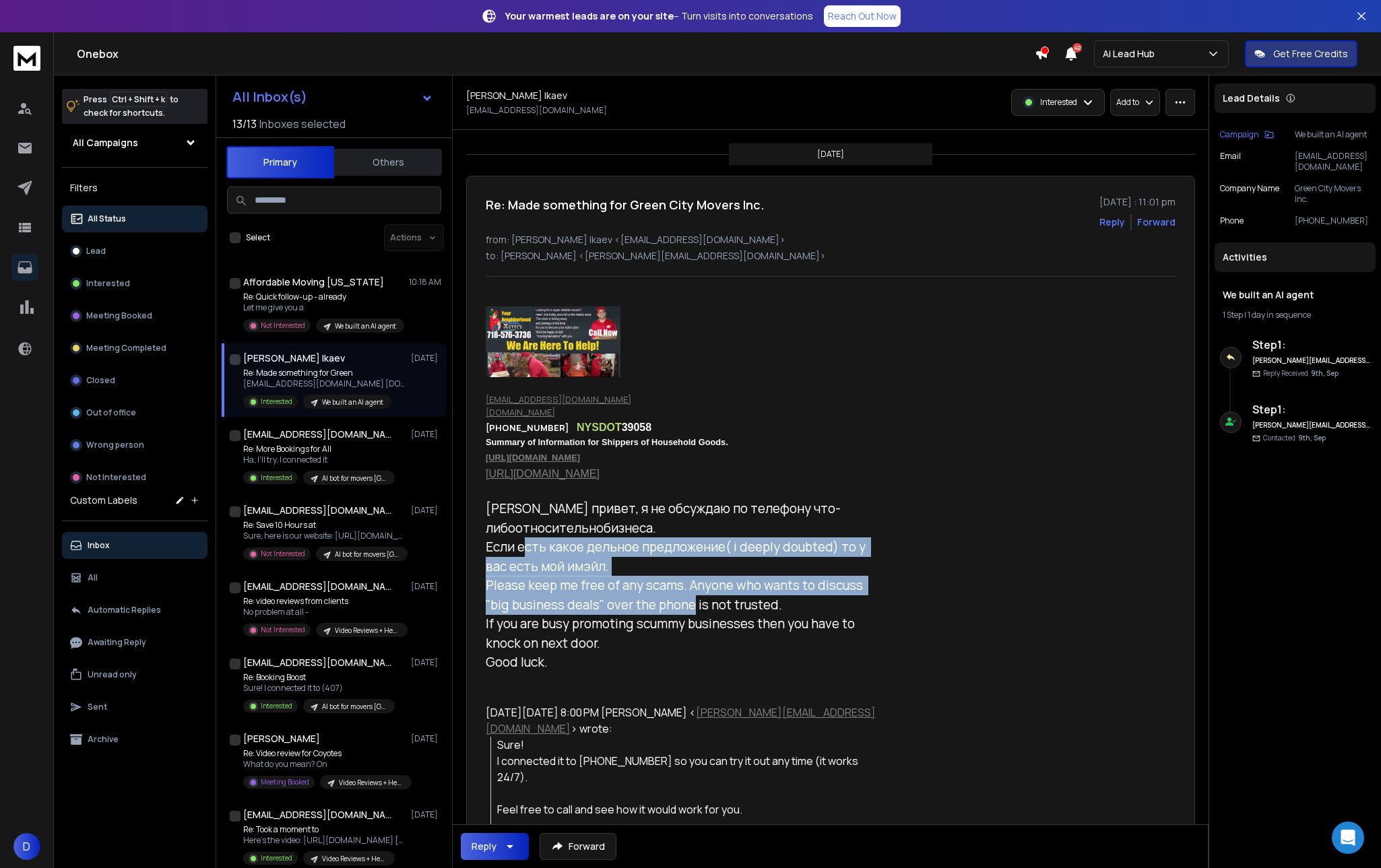
drag, startPoint x: 522, startPoint y: 539, endPoint x: 828, endPoint y: 603, distance: 312.6
click at [791, 614] on div "[EMAIL_ADDRESS][DOMAIN_NAME] [DOMAIN_NAME] [PHONE_NUMBER] NYSDOT 39058 Summary …" at bounding box center [683, 489] width 394 height 366
click at [817, 601] on div "Please keep me free of any scams. Anyone who wants to discuss "big business dea…" at bounding box center [683, 595] width 394 height 39
